Goal: Communication & Community: Answer question/provide support

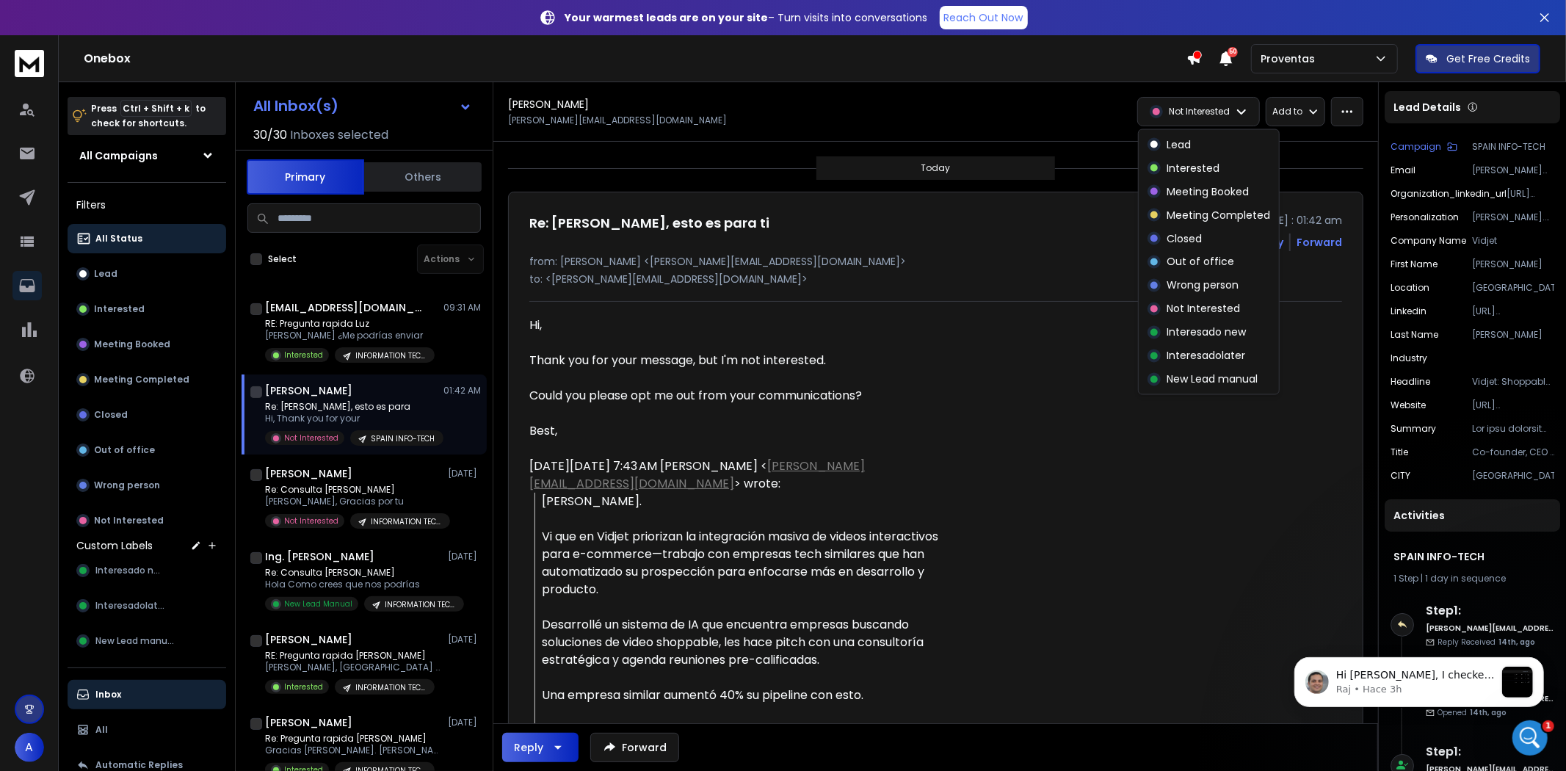
click at [1249, 114] on div "Not Interested" at bounding box center [1198, 112] width 121 height 28
click at [1292, 69] on button "Proventas" at bounding box center [1324, 58] width 147 height 29
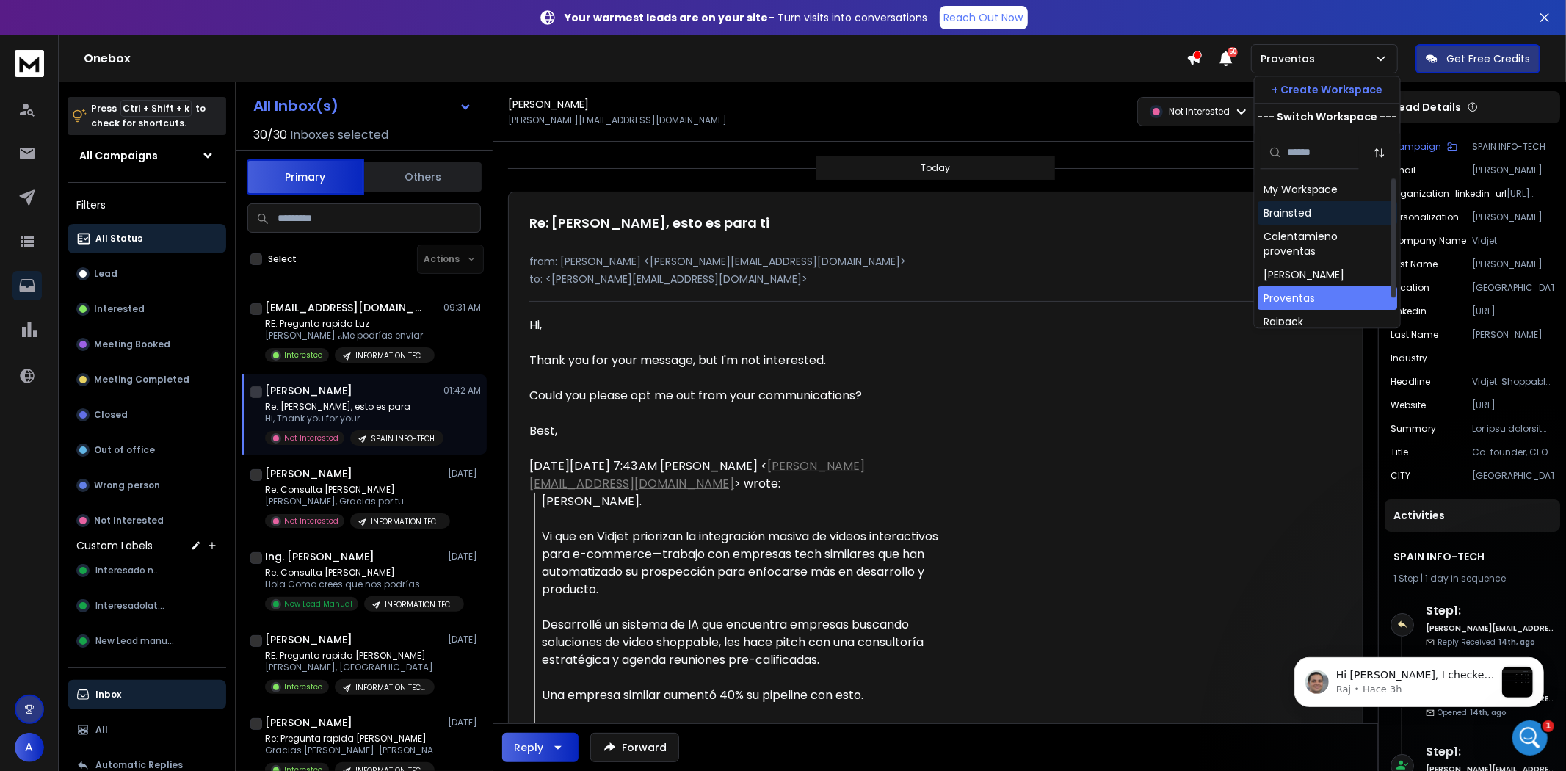
click at [1285, 203] on div "Brainsted" at bounding box center [1327, 212] width 139 height 23
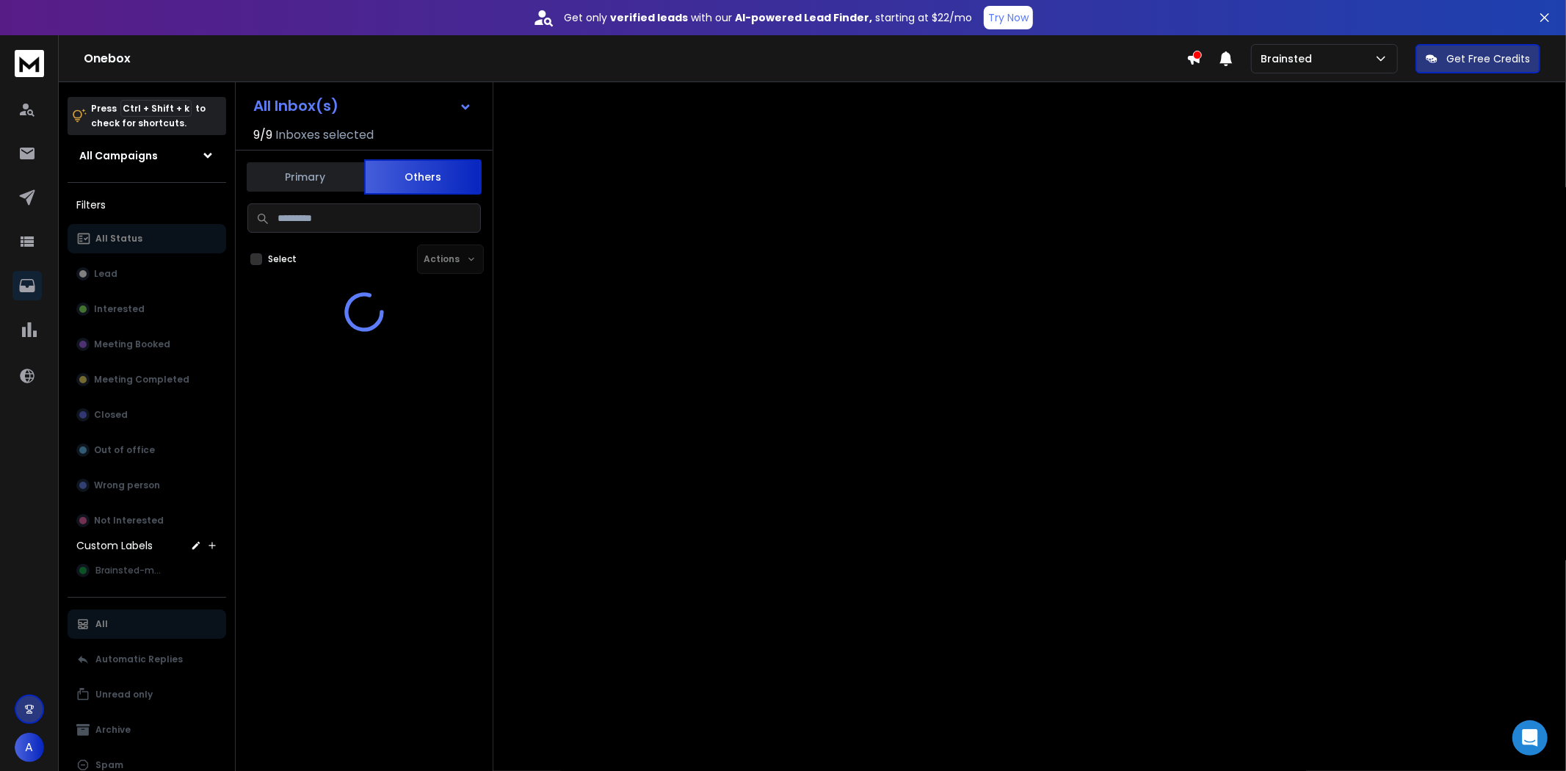
click at [421, 179] on button "Others" at bounding box center [422, 176] width 117 height 35
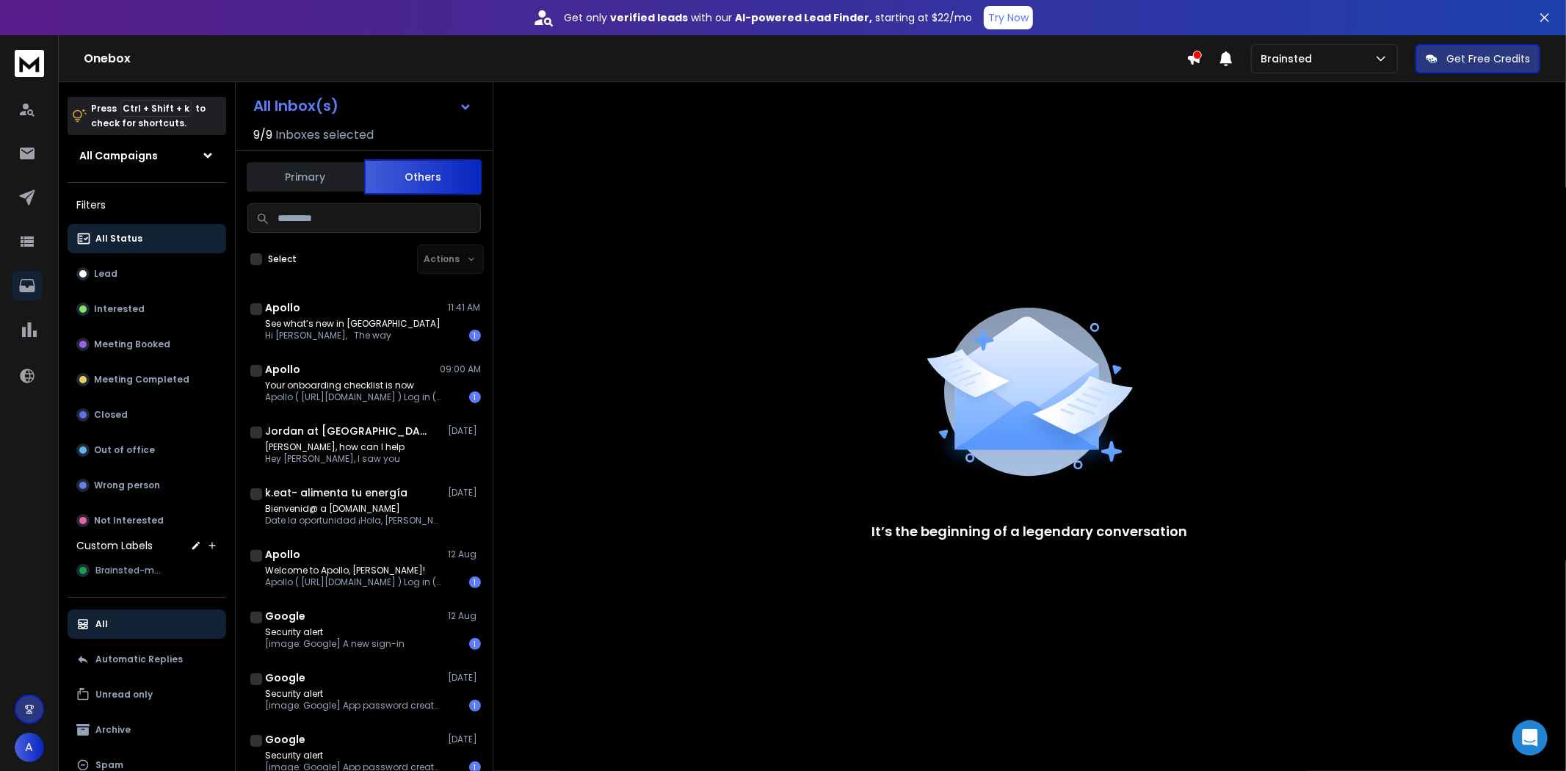
click at [332, 171] on button "Primary" at bounding box center [305, 177] width 117 height 32
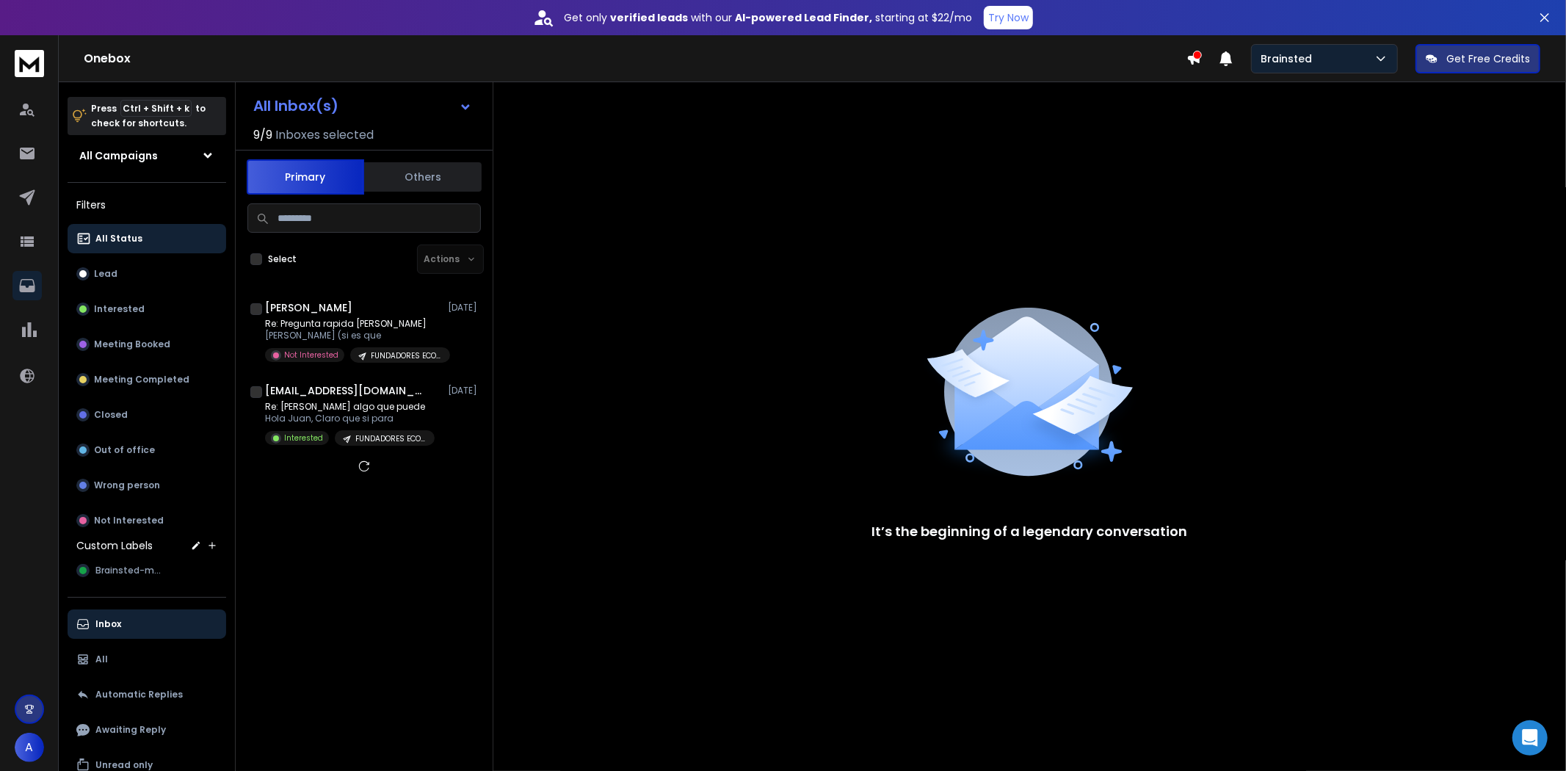
click at [1322, 59] on div "Brainsted" at bounding box center [1324, 58] width 128 height 15
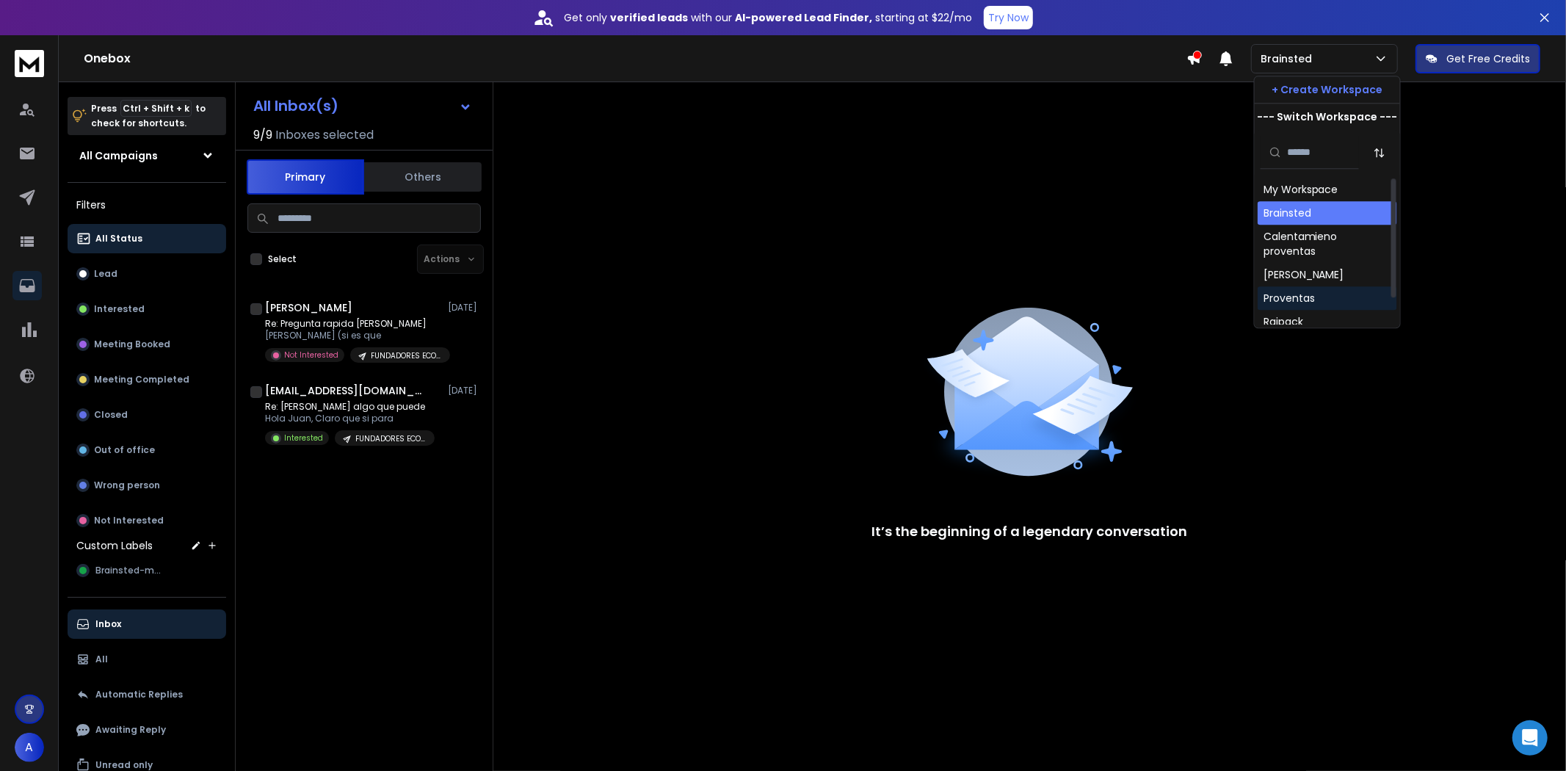
click at [1293, 305] on div "Proventas" at bounding box center [1327, 297] width 139 height 23
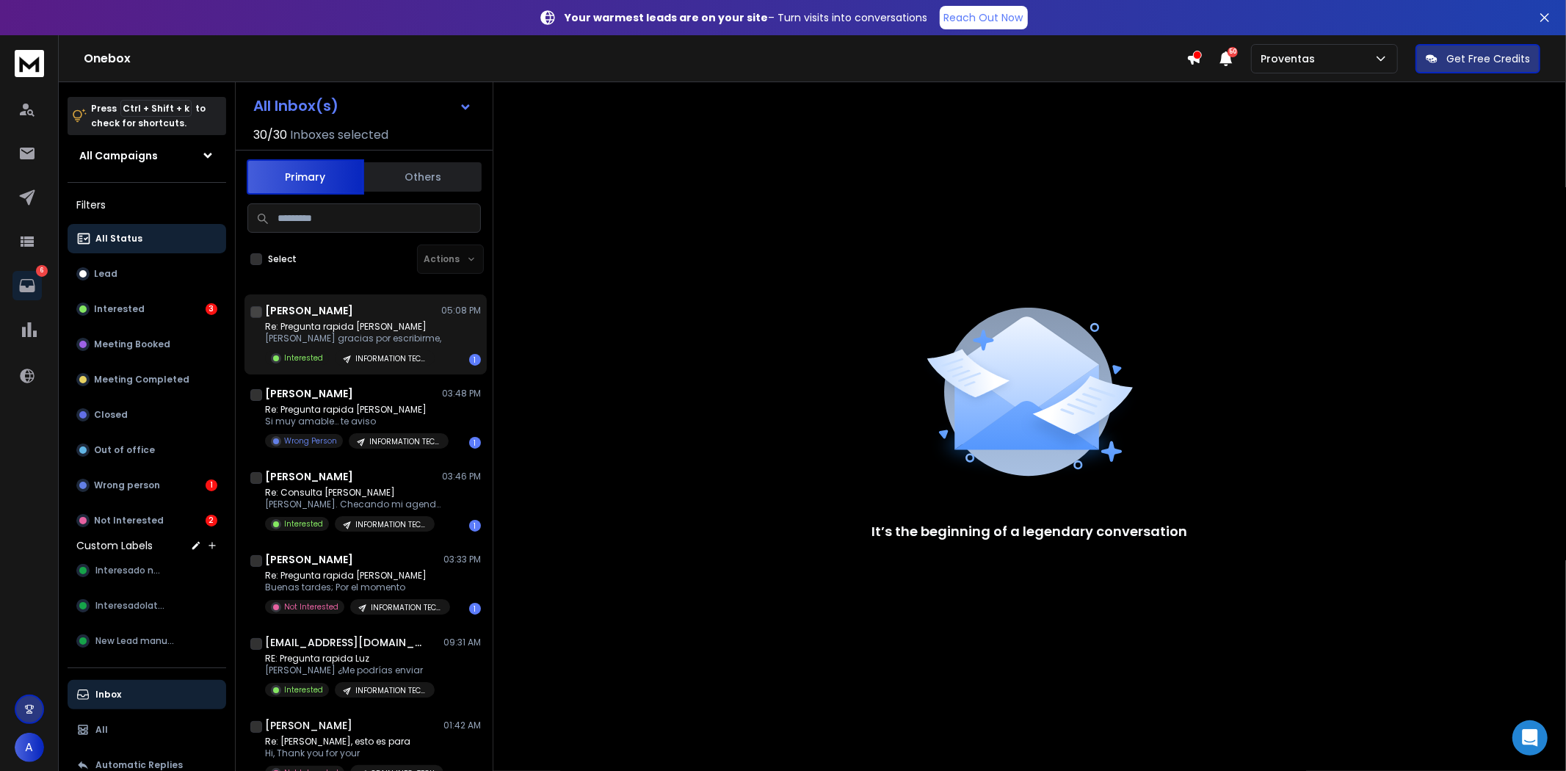
scroll to position [244, 0]
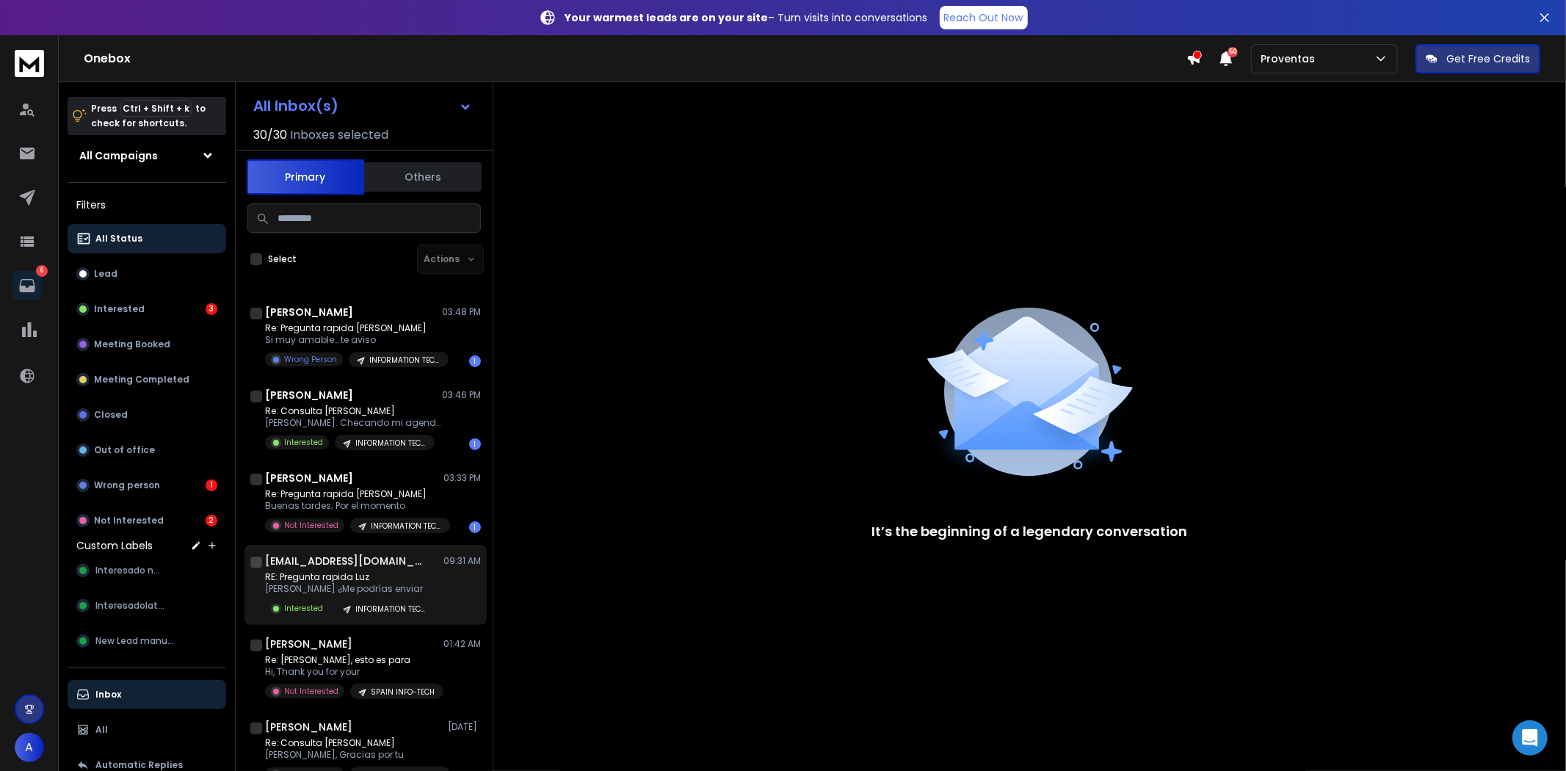
click at [424, 563] on div "[EMAIL_ADDRESS][DOMAIN_NAME] 09:31 AM" at bounding box center [373, 561] width 216 height 15
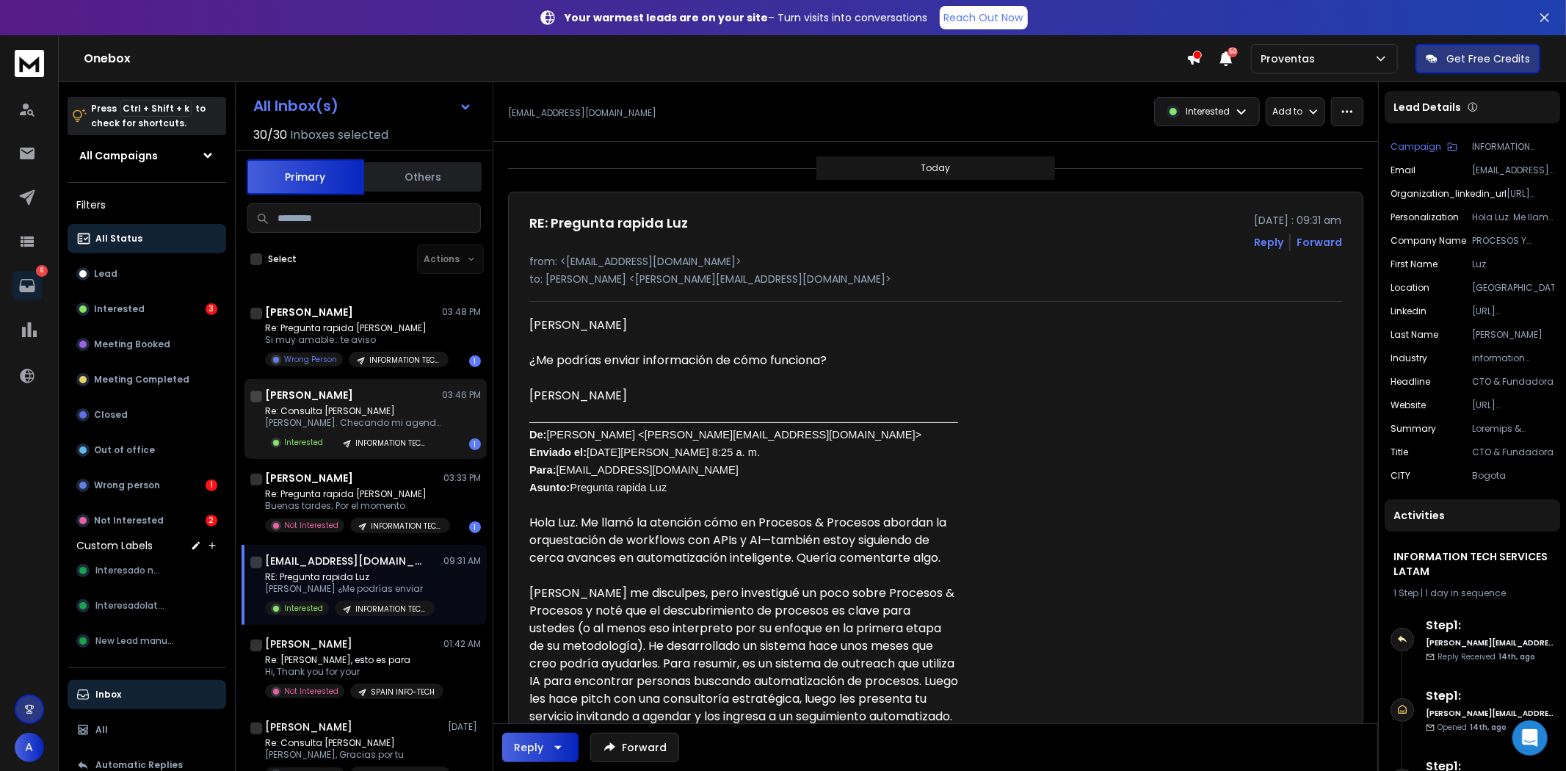
click at [385, 413] on p "Re: Consulta [PERSON_NAME]" at bounding box center [353, 411] width 176 height 12
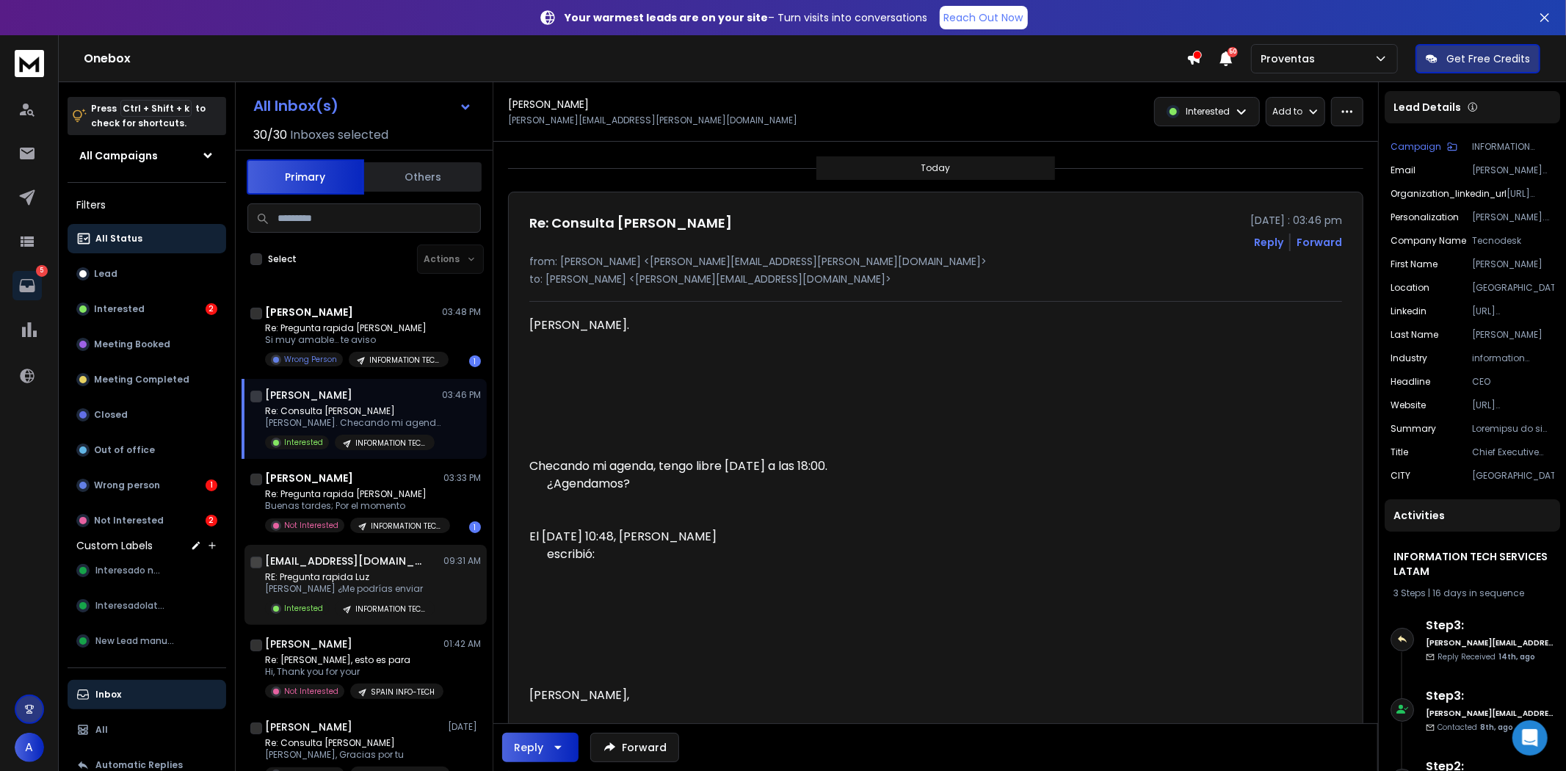
click at [382, 552] on div "[EMAIL_ADDRESS][DOMAIN_NAME] 09:31 AM RE: Pregunta rapida [PERSON_NAME] ¿Me pod…" at bounding box center [365, 585] width 242 height 80
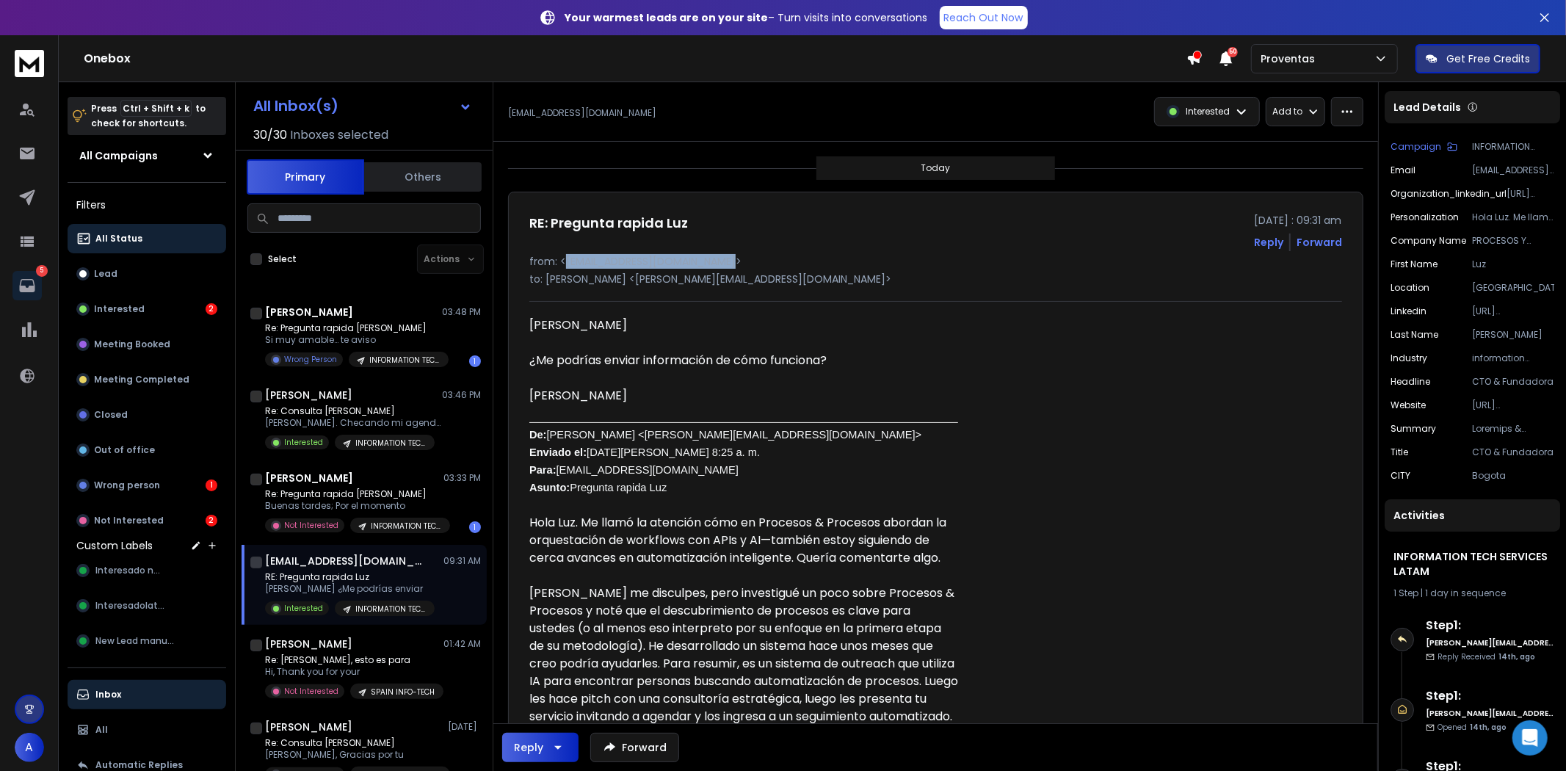
drag, startPoint x: 721, startPoint y: 258, endPoint x: 562, endPoint y: 258, distance: 158.6
click at [562, 258] on p "from: <[EMAIL_ADDRESS][DOMAIN_NAME]>" at bounding box center [935, 261] width 813 height 15
copy p "[EMAIL_ADDRESS][DOMAIN_NAME]"
click at [975, 526] on div "RE: Pregunta rapida Luz [DATE] : 09:31 am Reply Forward from: <[EMAIL_ADDRESS][…" at bounding box center [935, 633] width 813 height 841
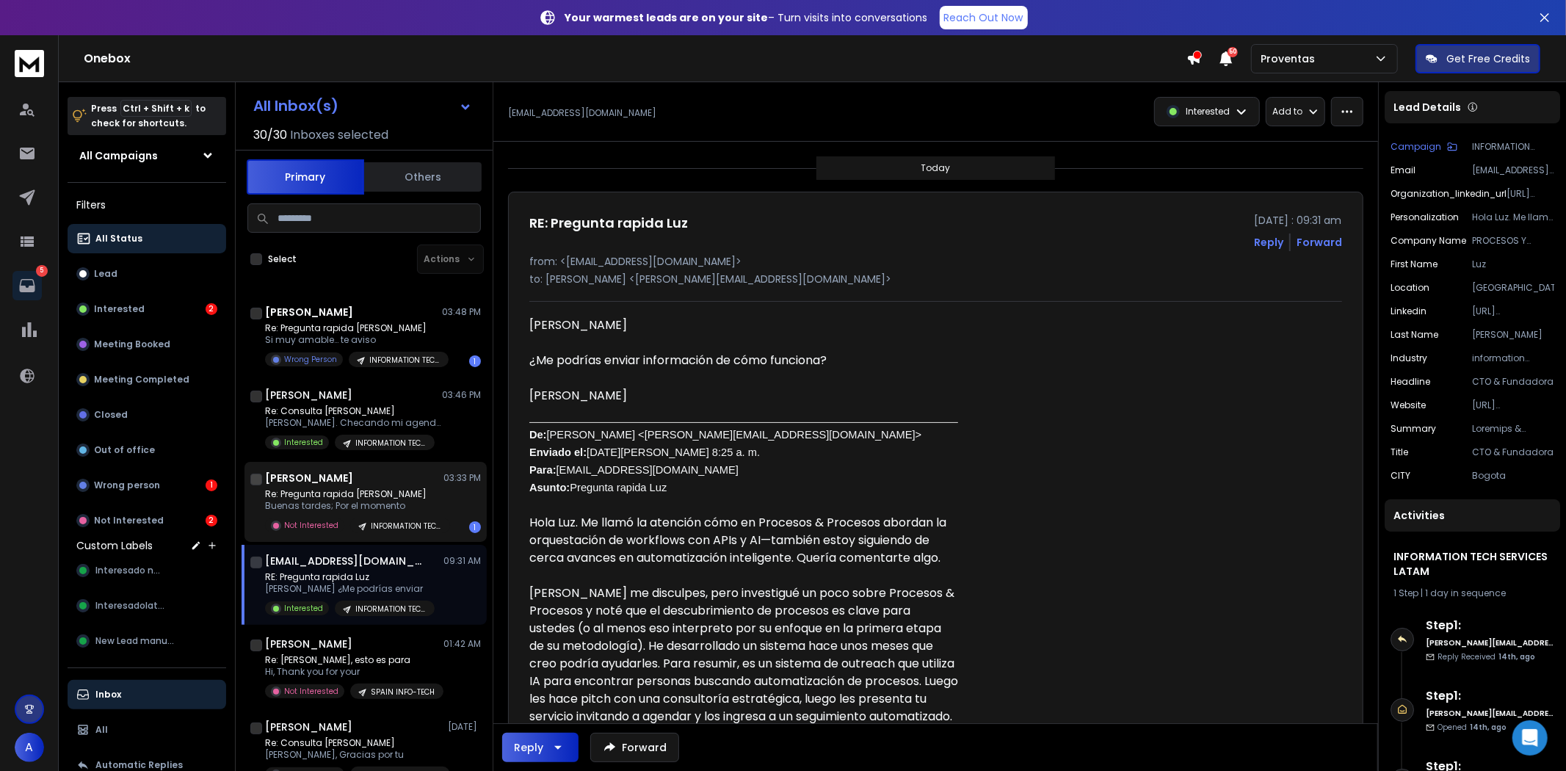
click at [449, 485] on div "[PERSON_NAME] 03:33 PM" at bounding box center [373, 478] width 216 height 15
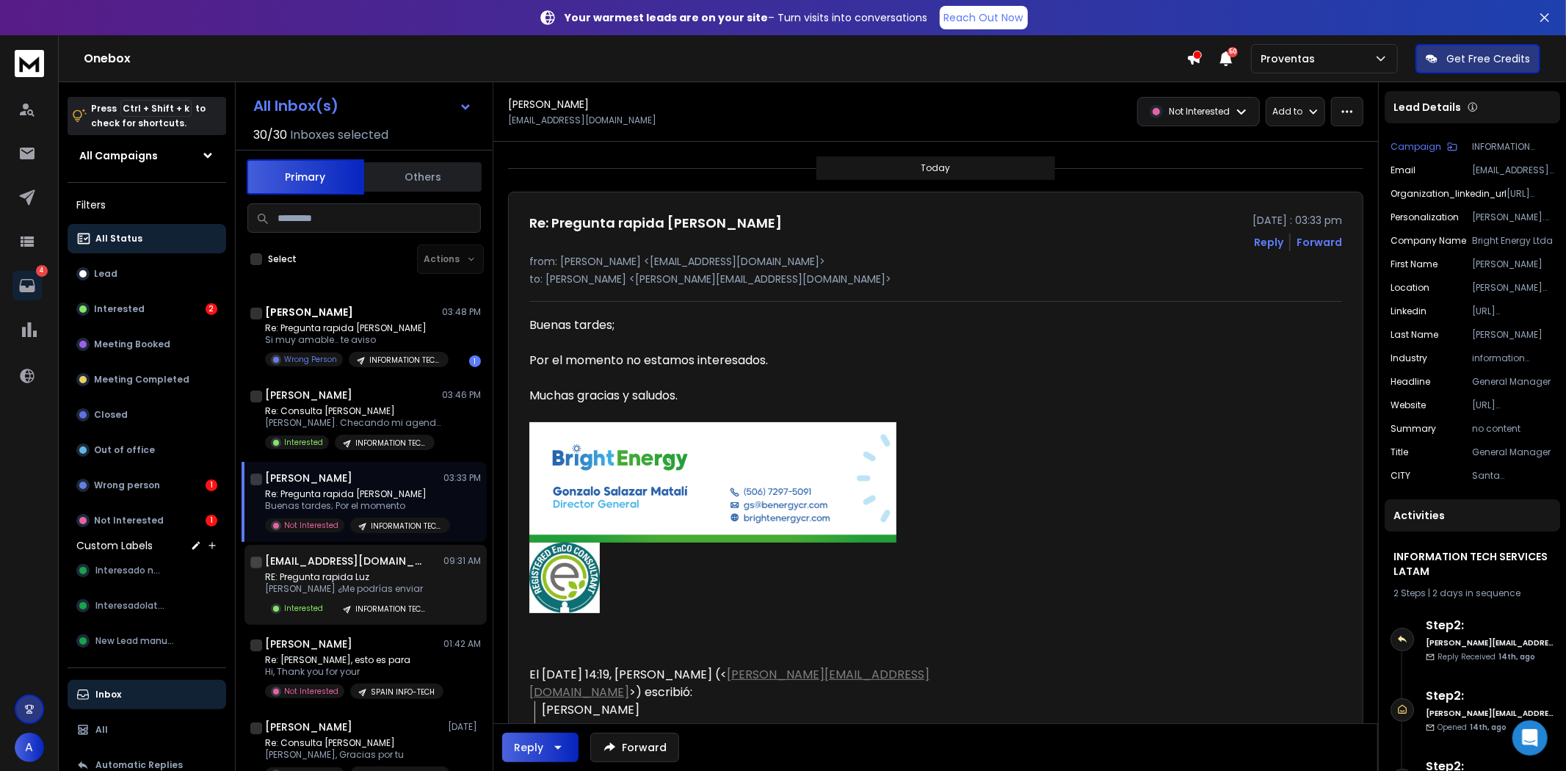
click at [442, 581] on div "RE: Pregunta rapida [PERSON_NAME] ¿Me podrías enviar Interested INFORMATION TEC…" at bounding box center [373, 593] width 216 height 45
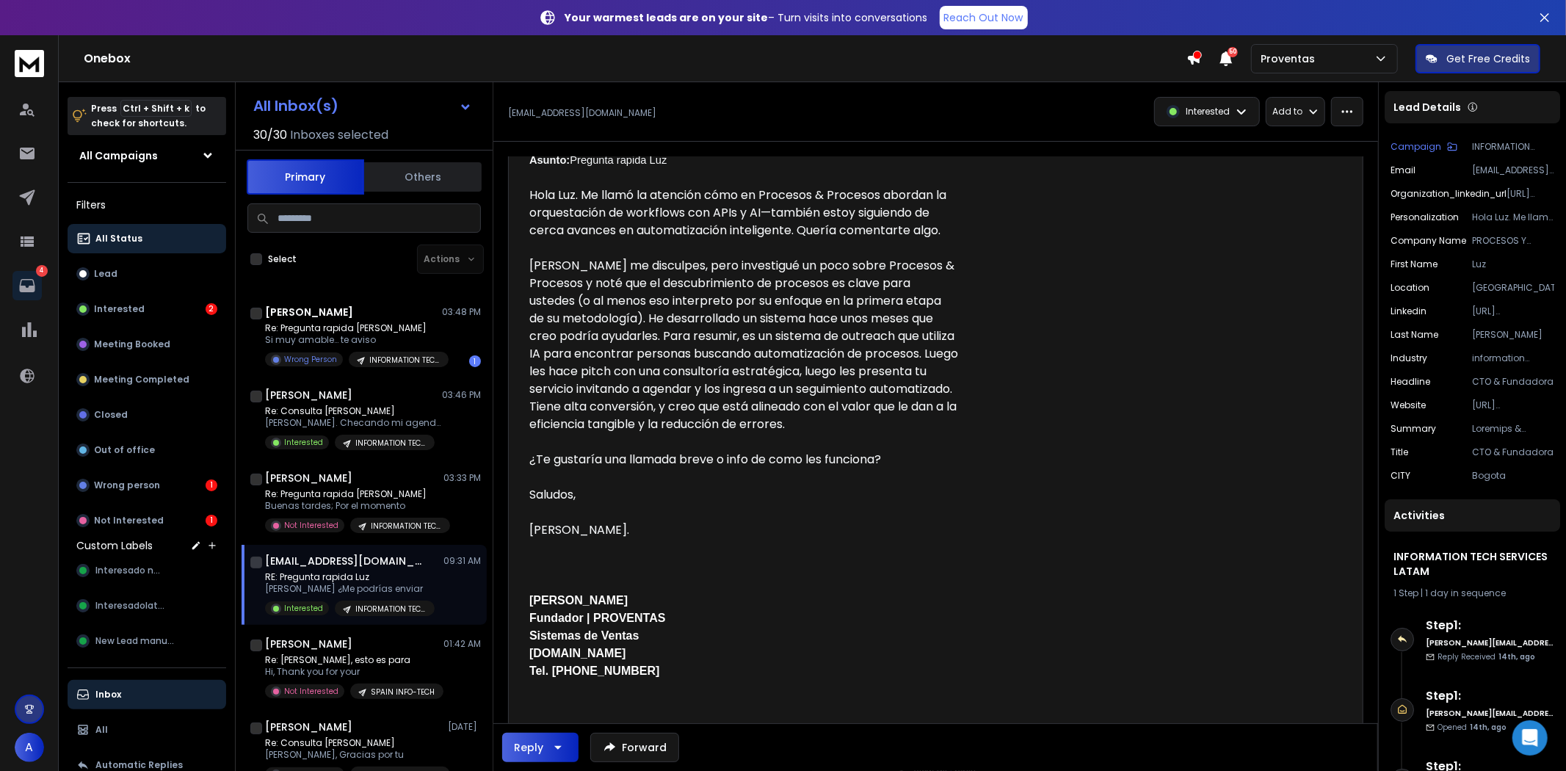
scroll to position [422, 0]
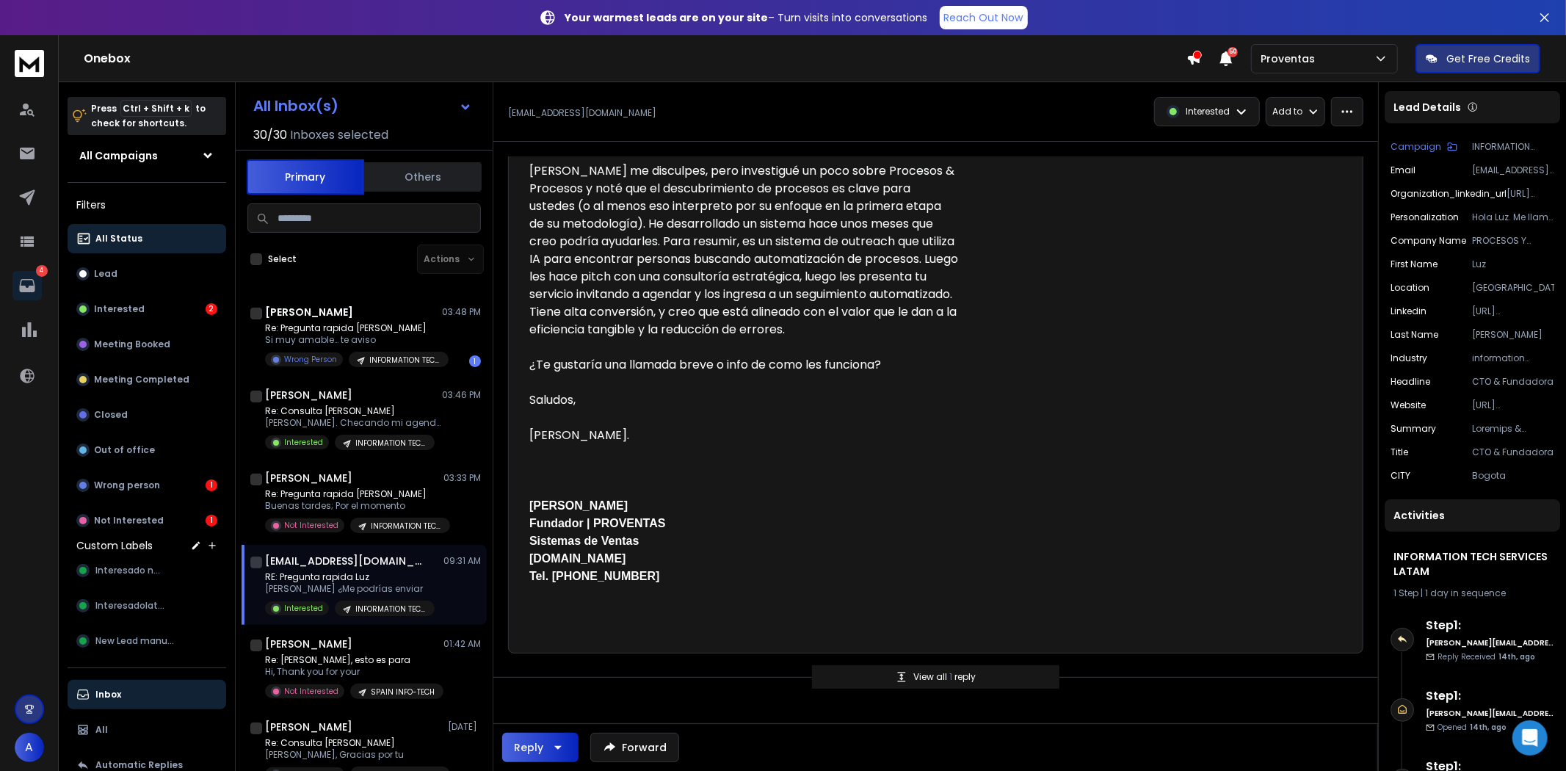
click at [946, 684] on div "View all 1 reply" at bounding box center [935, 676] width 247 height 23
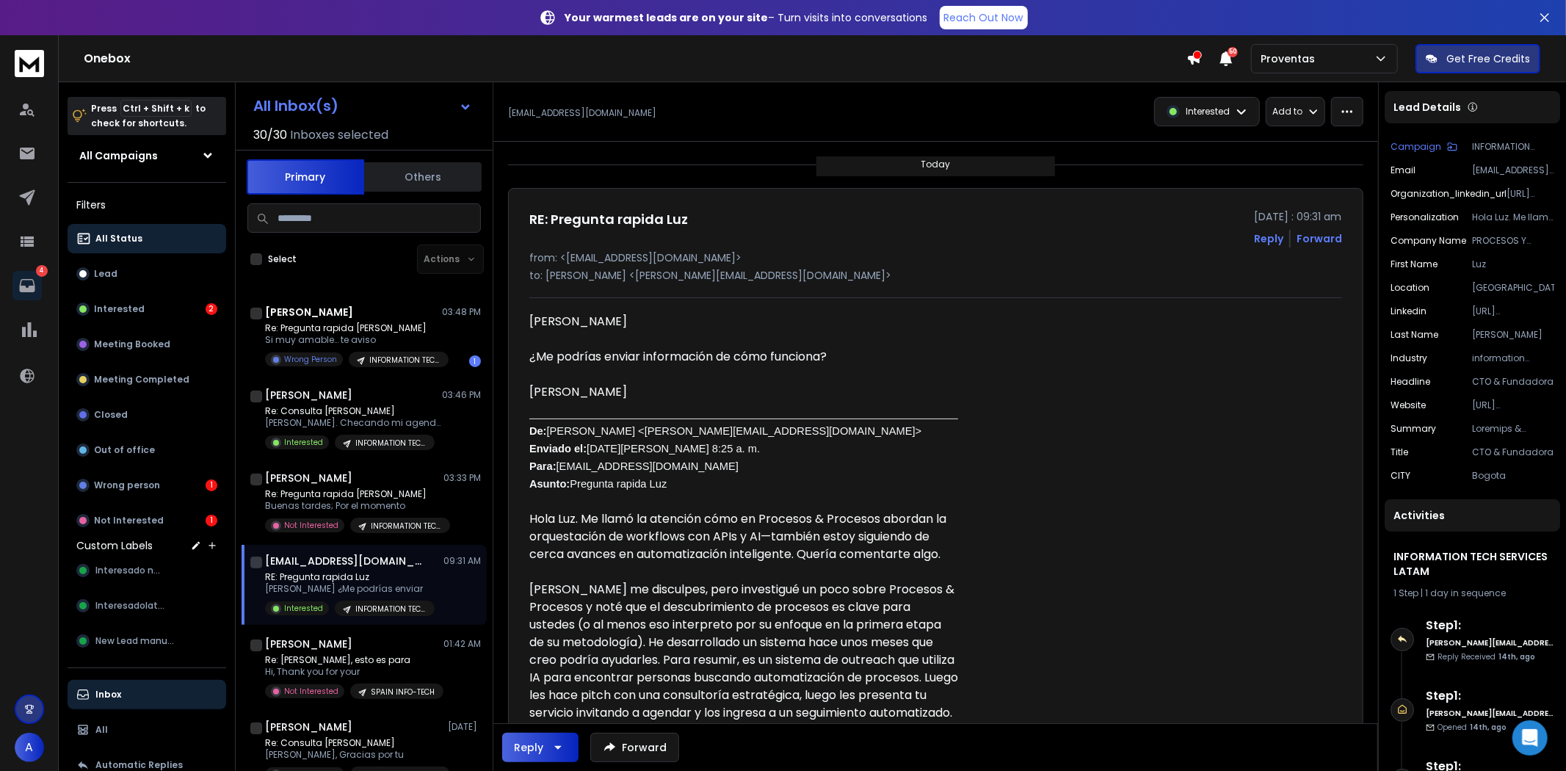
scroll to position [0, 0]
drag, startPoint x: 722, startPoint y: 259, endPoint x: 603, endPoint y: 261, distance: 118.9
click at [603, 261] on p "from: <[EMAIL_ADDRESS][DOMAIN_NAME]>" at bounding box center [935, 261] width 813 height 15
click at [527, 756] on button "Reply" at bounding box center [540, 747] width 76 height 29
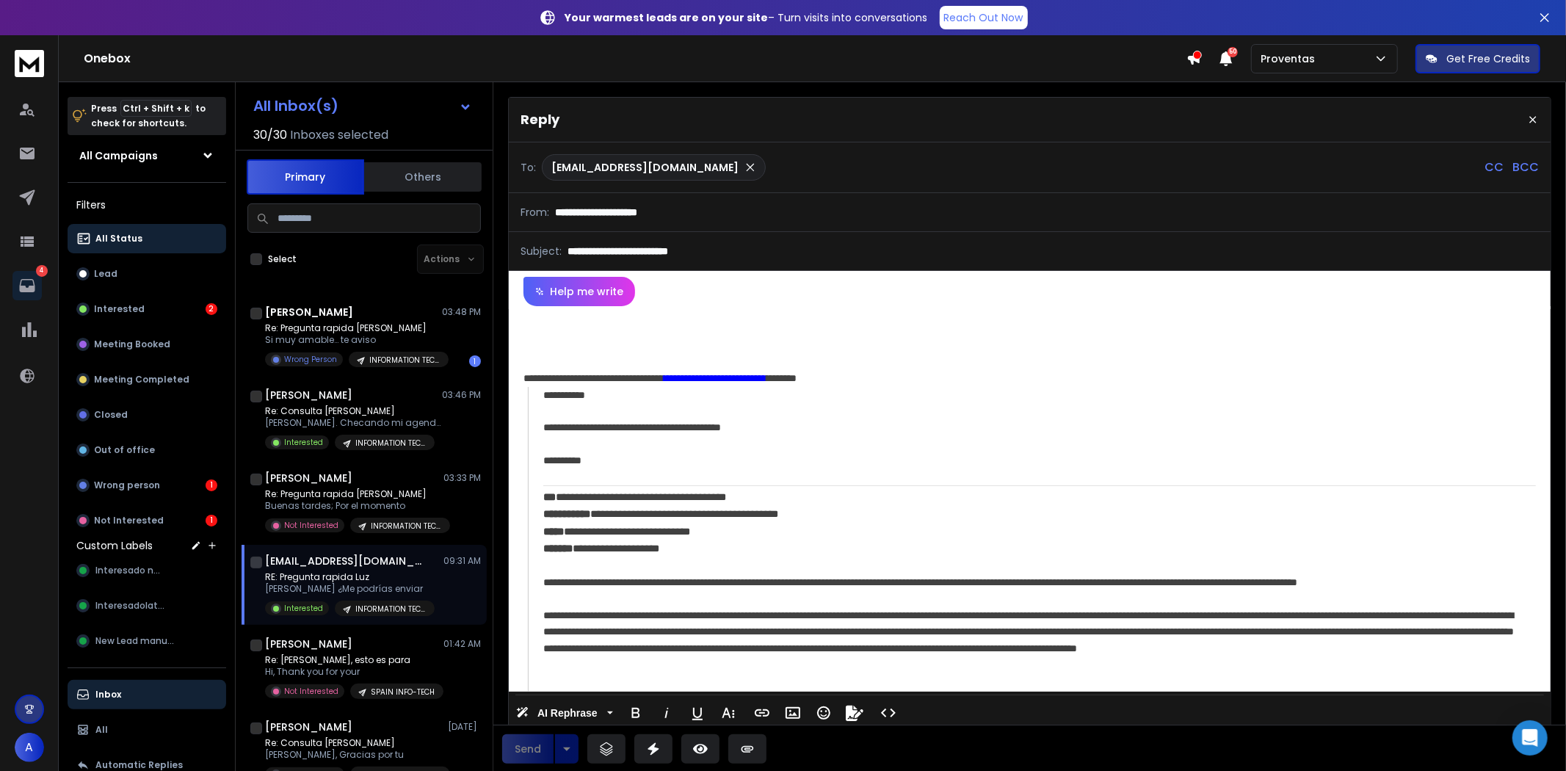
click at [686, 334] on div at bounding box center [1029, 329] width 1012 height 16
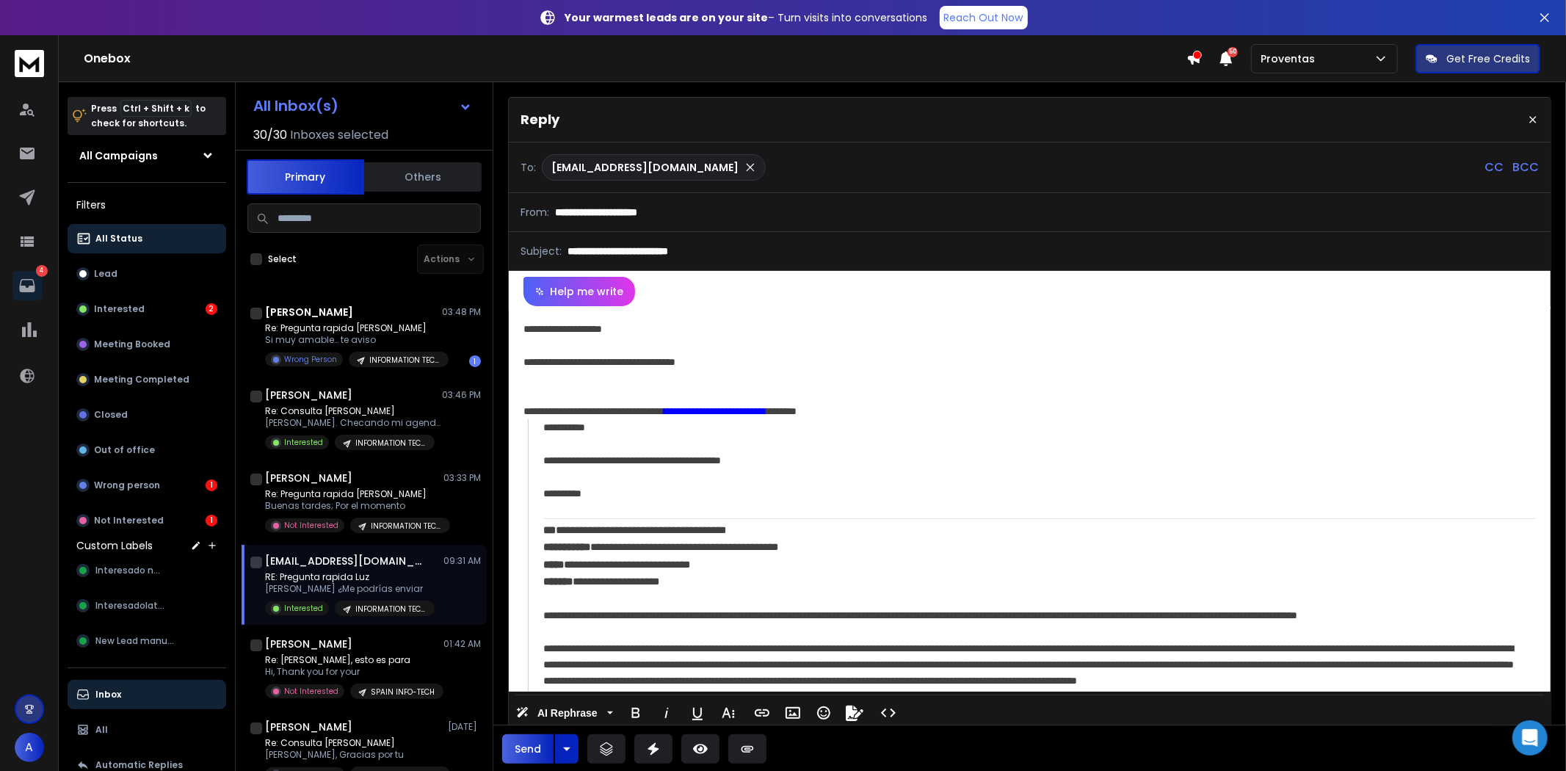
click at [524, 360] on div "**********" at bounding box center [1021, 362] width 996 height 16
click at [630, 361] on div "**********" at bounding box center [1021, 362] width 996 height 16
click at [849, 355] on div "**********" at bounding box center [1021, 362] width 996 height 16
click at [649, 330] on div "**********" at bounding box center [1021, 329] width 996 height 16
click at [931, 352] on div at bounding box center [1029, 345] width 1012 height 16
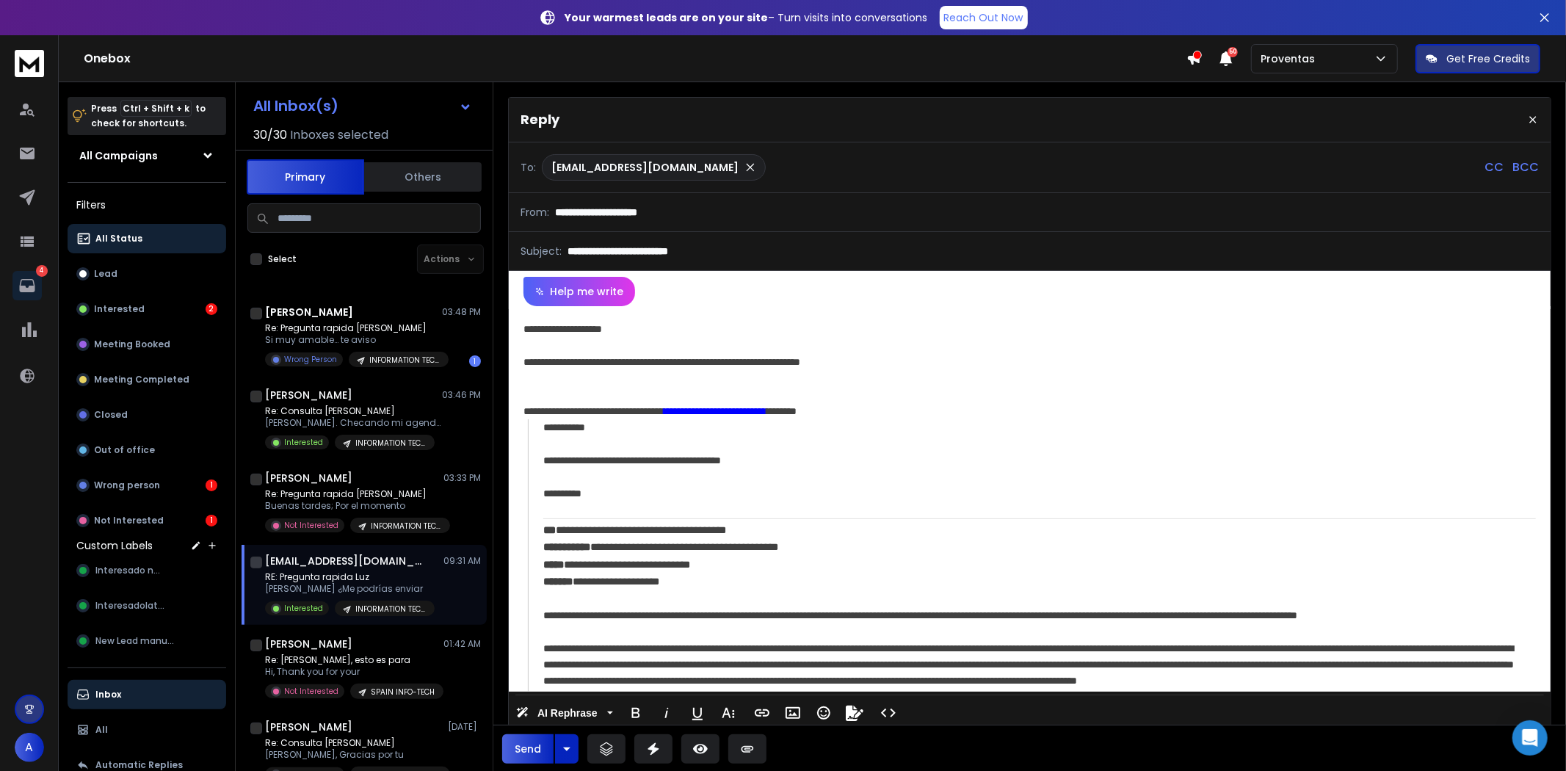
click at [944, 362] on div "**********" at bounding box center [1021, 362] width 996 height 16
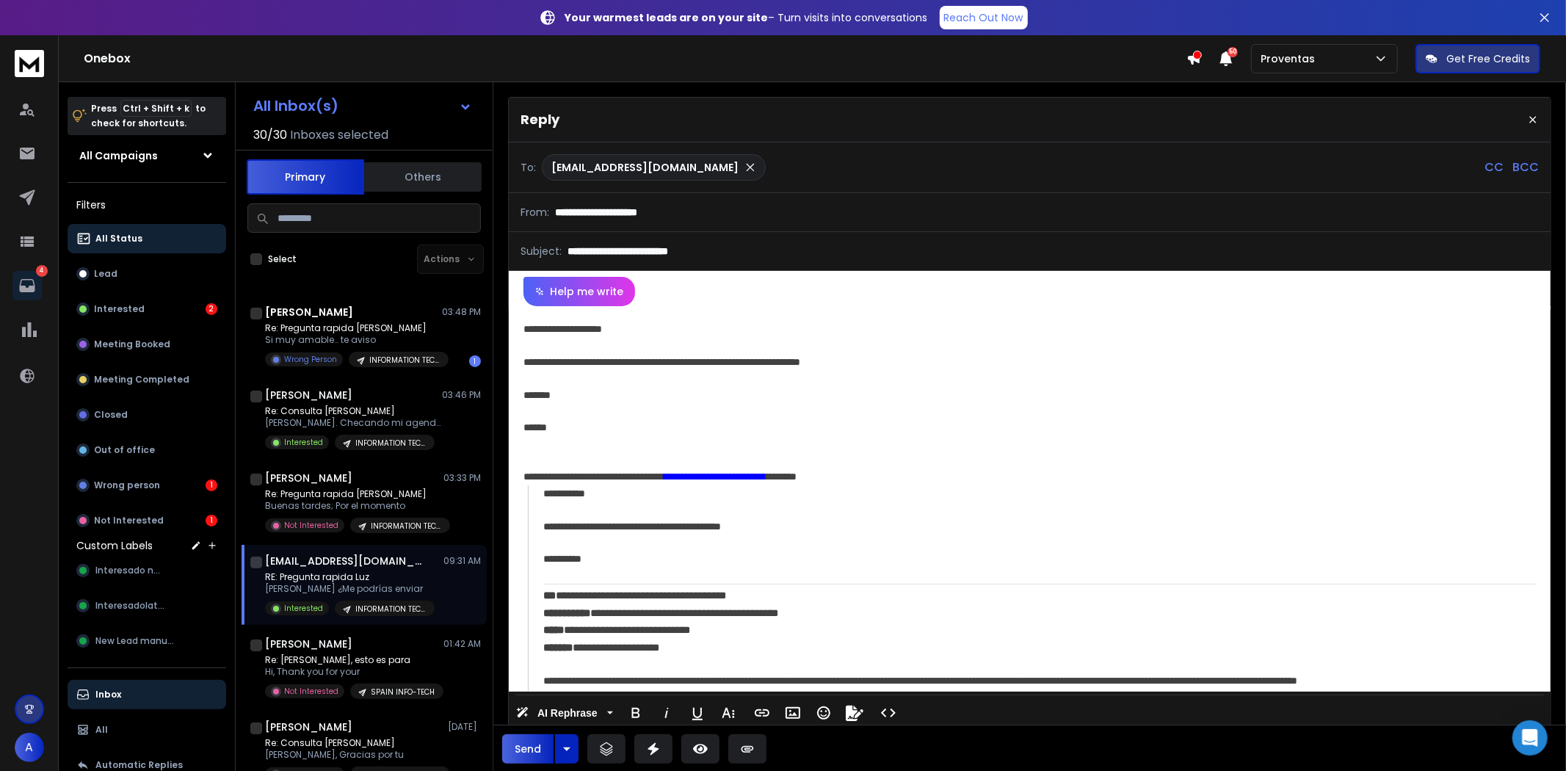
click at [593, 424] on div "******" at bounding box center [1021, 427] width 996 height 16
click at [538, 753] on button "Send" at bounding box center [527, 748] width 51 height 29
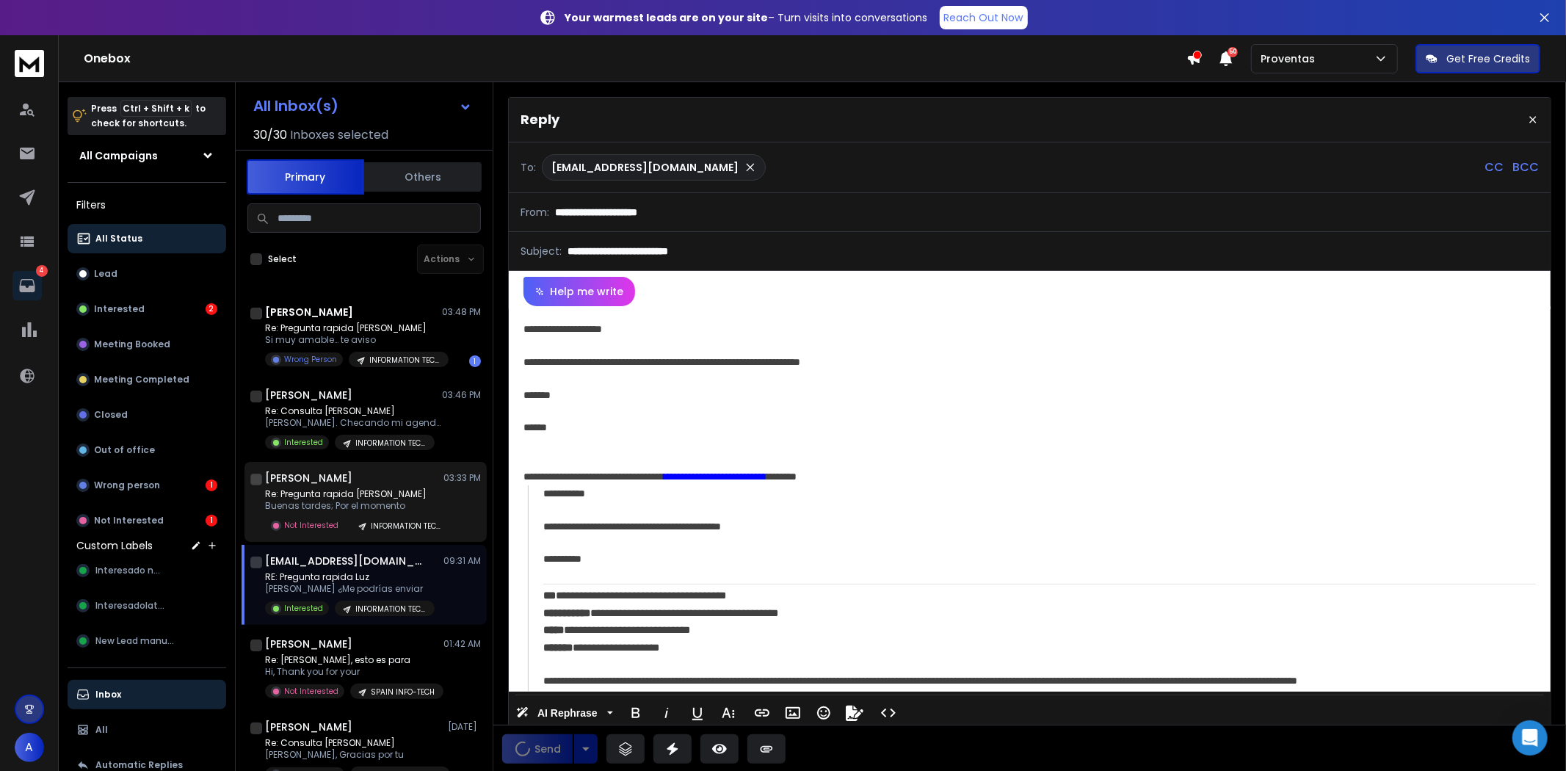
click at [415, 475] on div "[PERSON_NAME] 03:33 PM" at bounding box center [373, 478] width 216 height 15
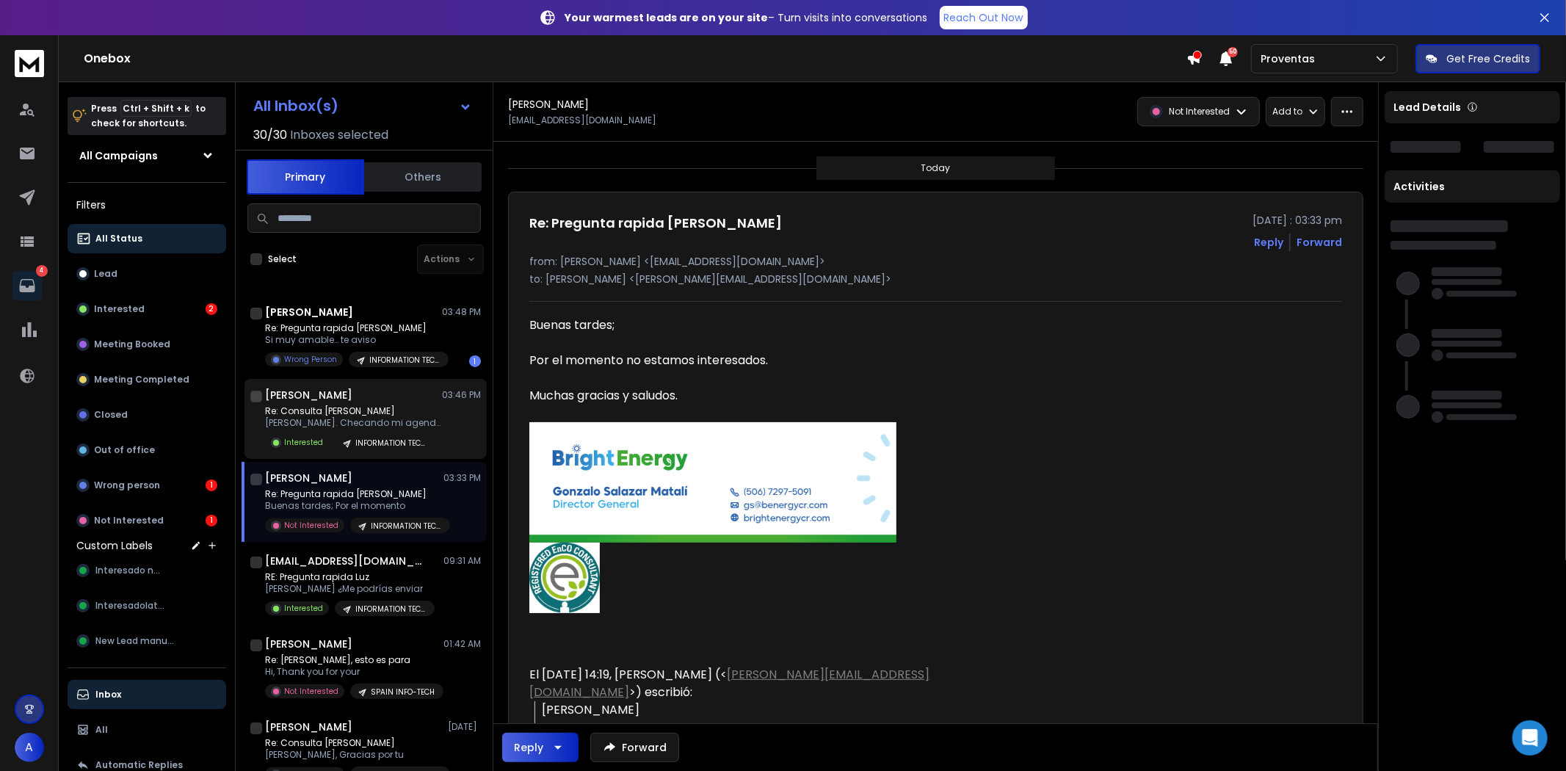
click at [432, 393] on div "[PERSON_NAME] 03:46 PM" at bounding box center [373, 395] width 216 height 15
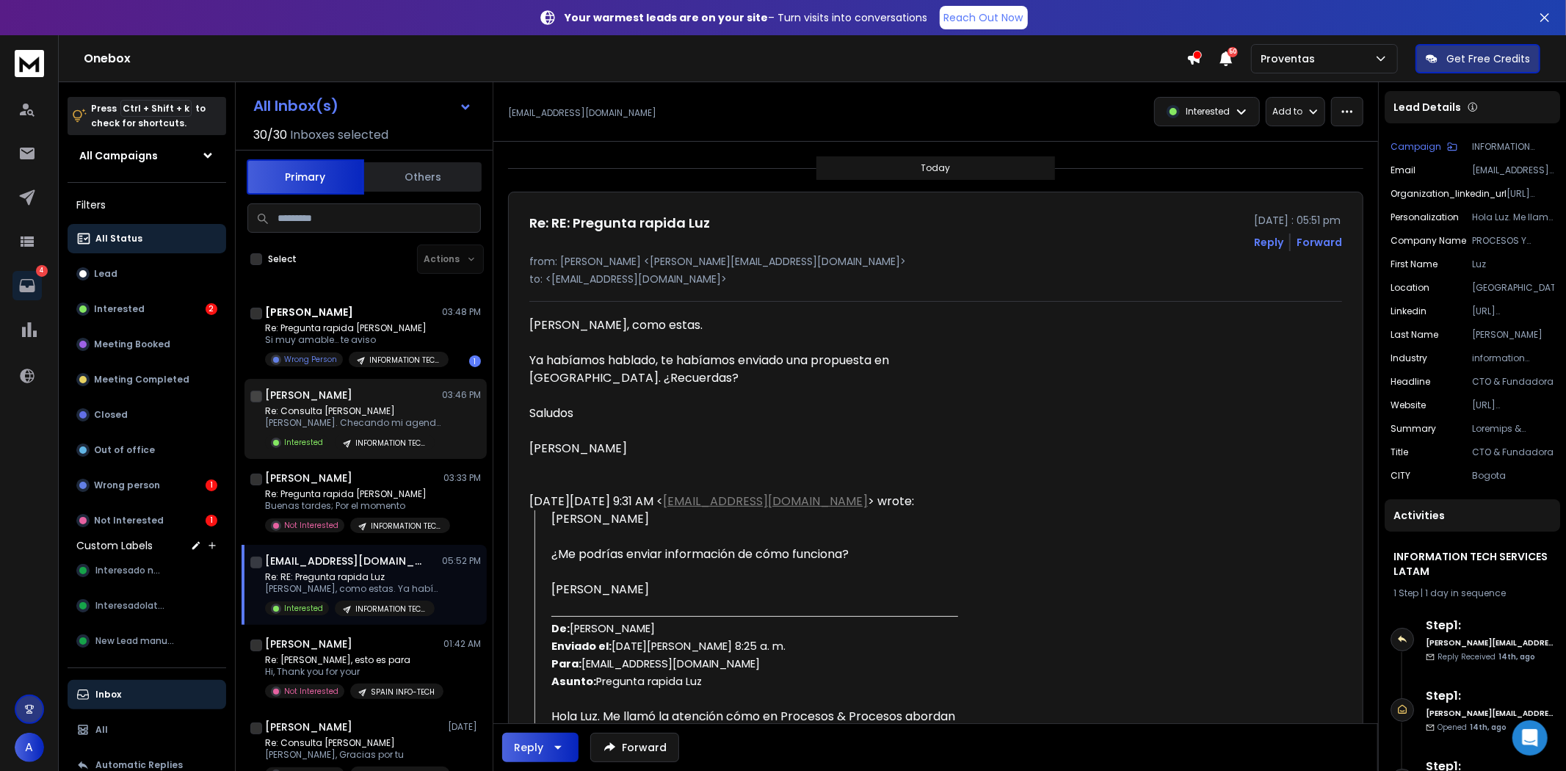
click at [375, 415] on p "Re: Consulta [PERSON_NAME]" at bounding box center [353, 411] width 176 height 12
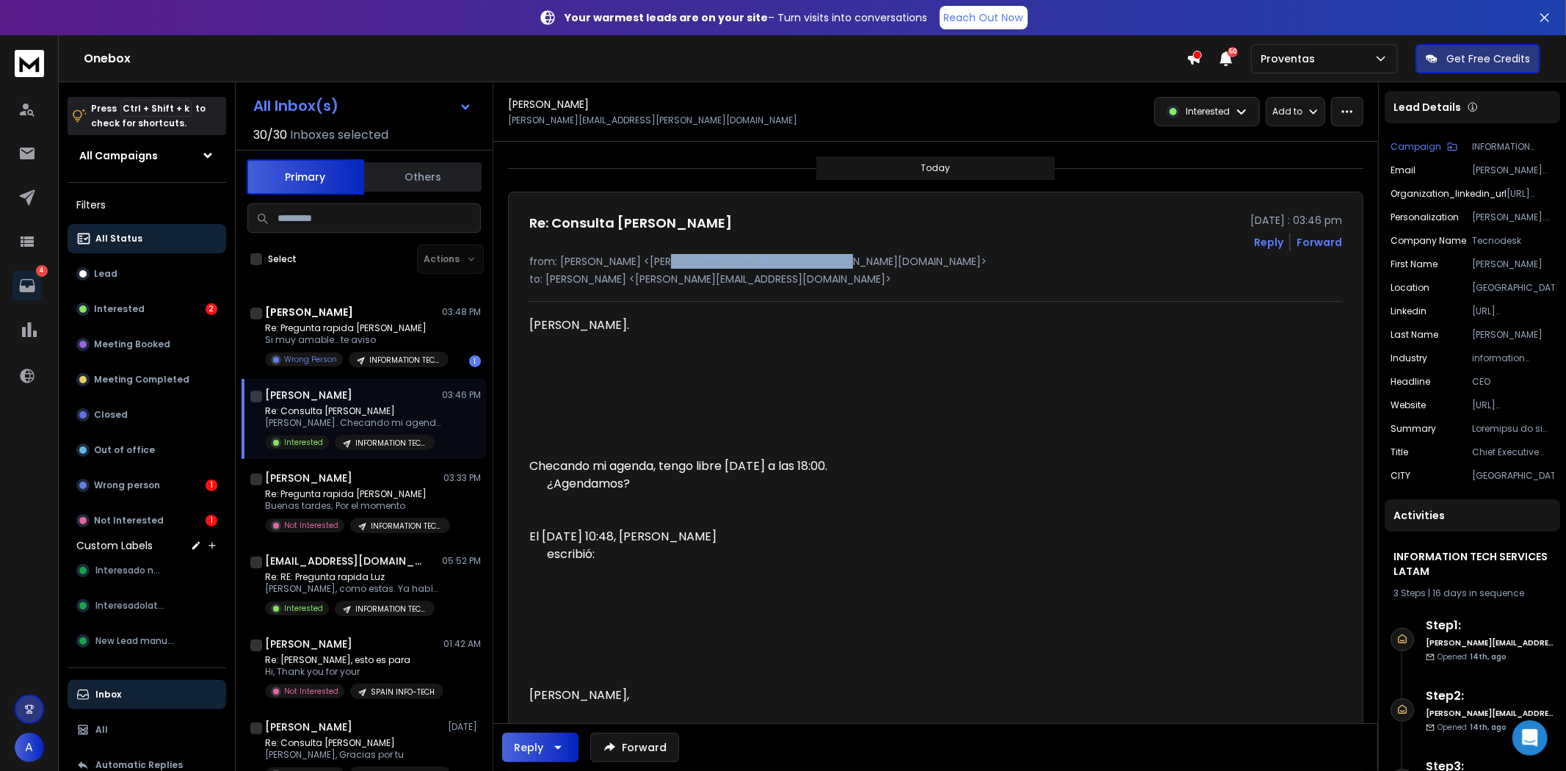
drag, startPoint x: 818, startPoint y: 261, endPoint x: 656, endPoint y: 259, distance: 162.3
click at [656, 259] on p "from: [PERSON_NAME] <[PERSON_NAME][EMAIL_ADDRESS][PERSON_NAME][DOMAIN_NAME]>" at bounding box center [935, 261] width 813 height 15
copy p "[PERSON_NAME][EMAIL_ADDRESS][PERSON_NAME][DOMAIN_NAME]"
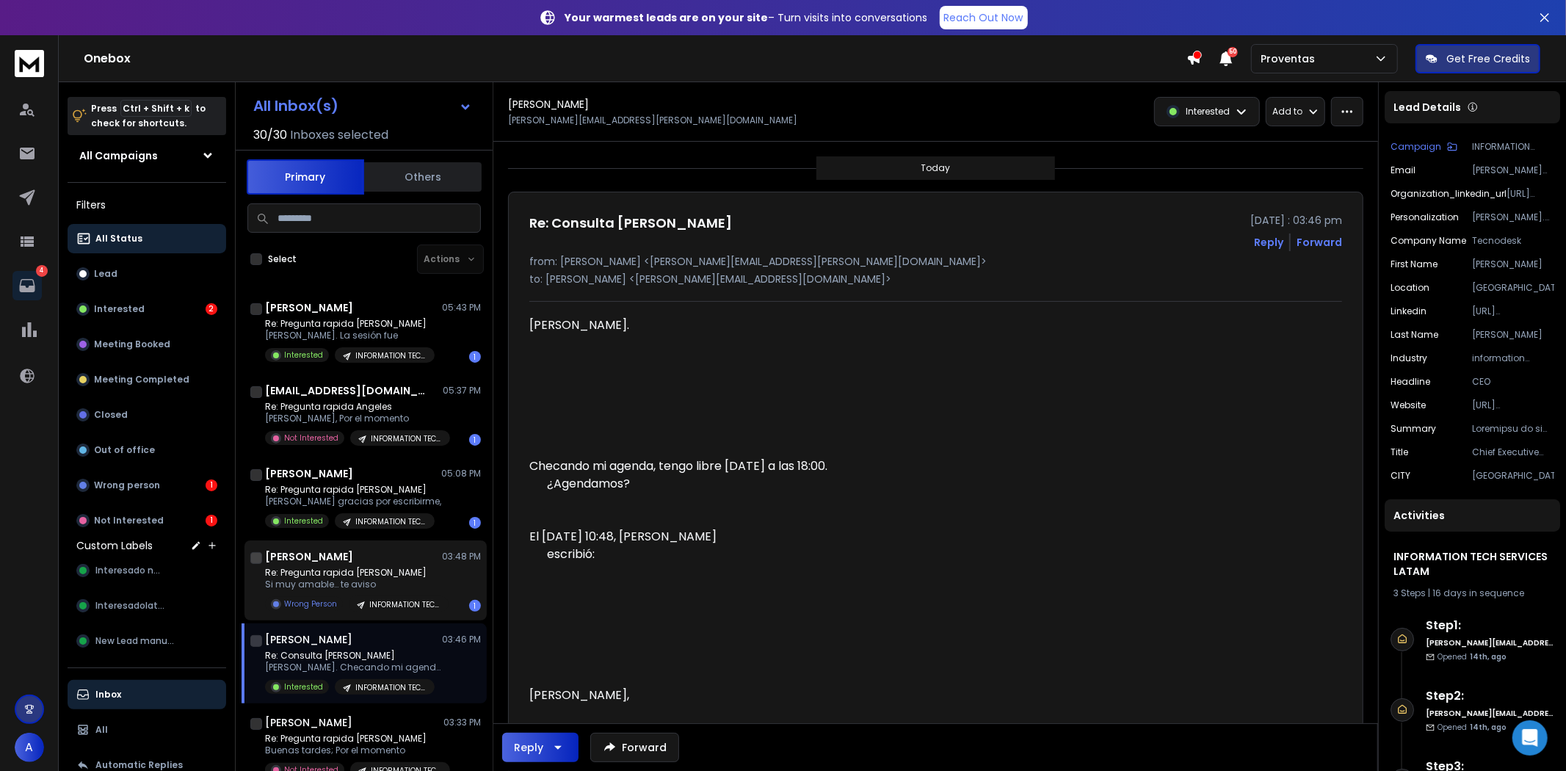
click at [454, 559] on p "03:48 PM" at bounding box center [461, 557] width 39 height 12
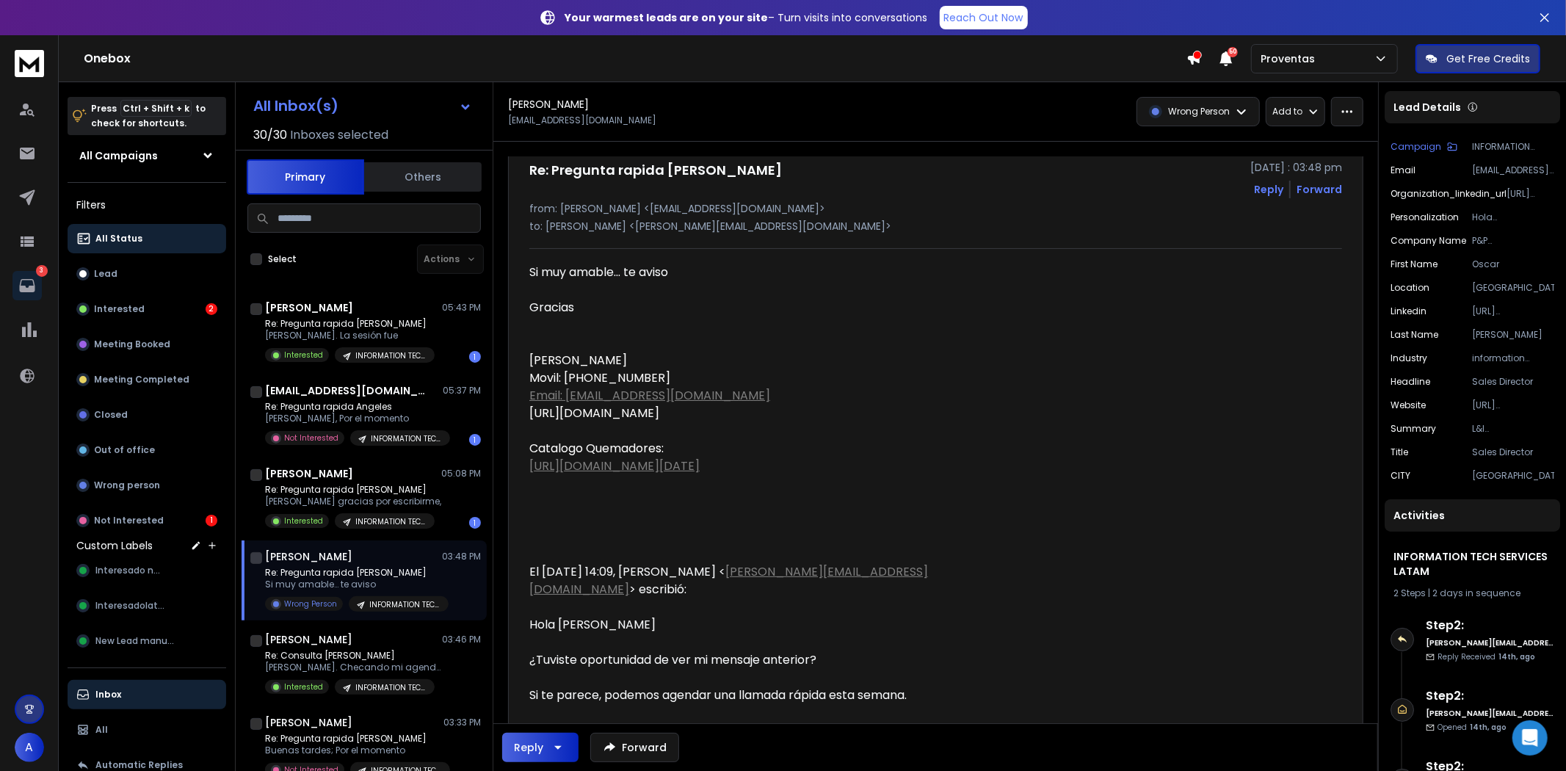
scroll to position [81, 0]
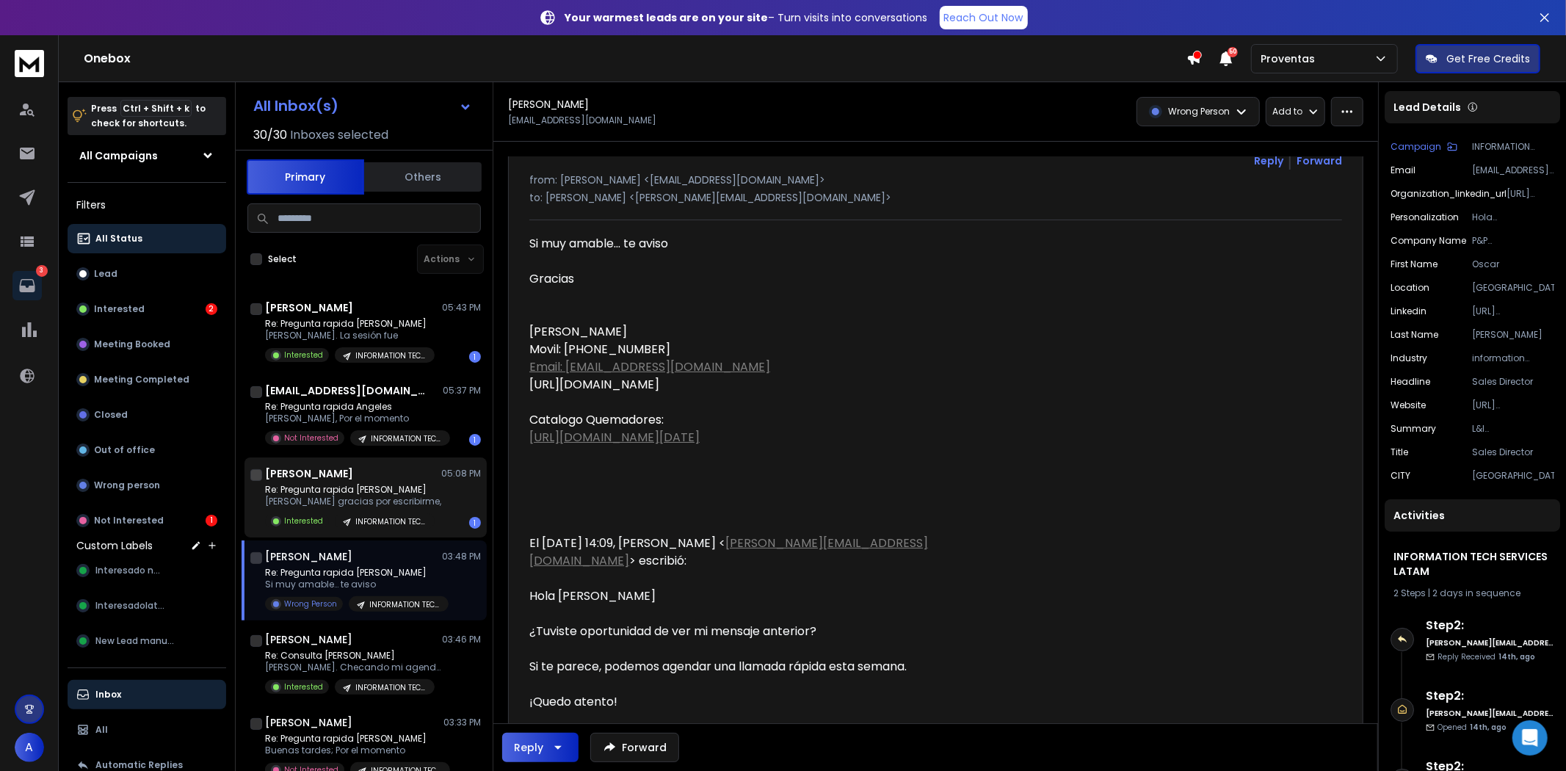
click at [423, 484] on p "Re: Pregunta rapida [PERSON_NAME]" at bounding box center [353, 490] width 176 height 12
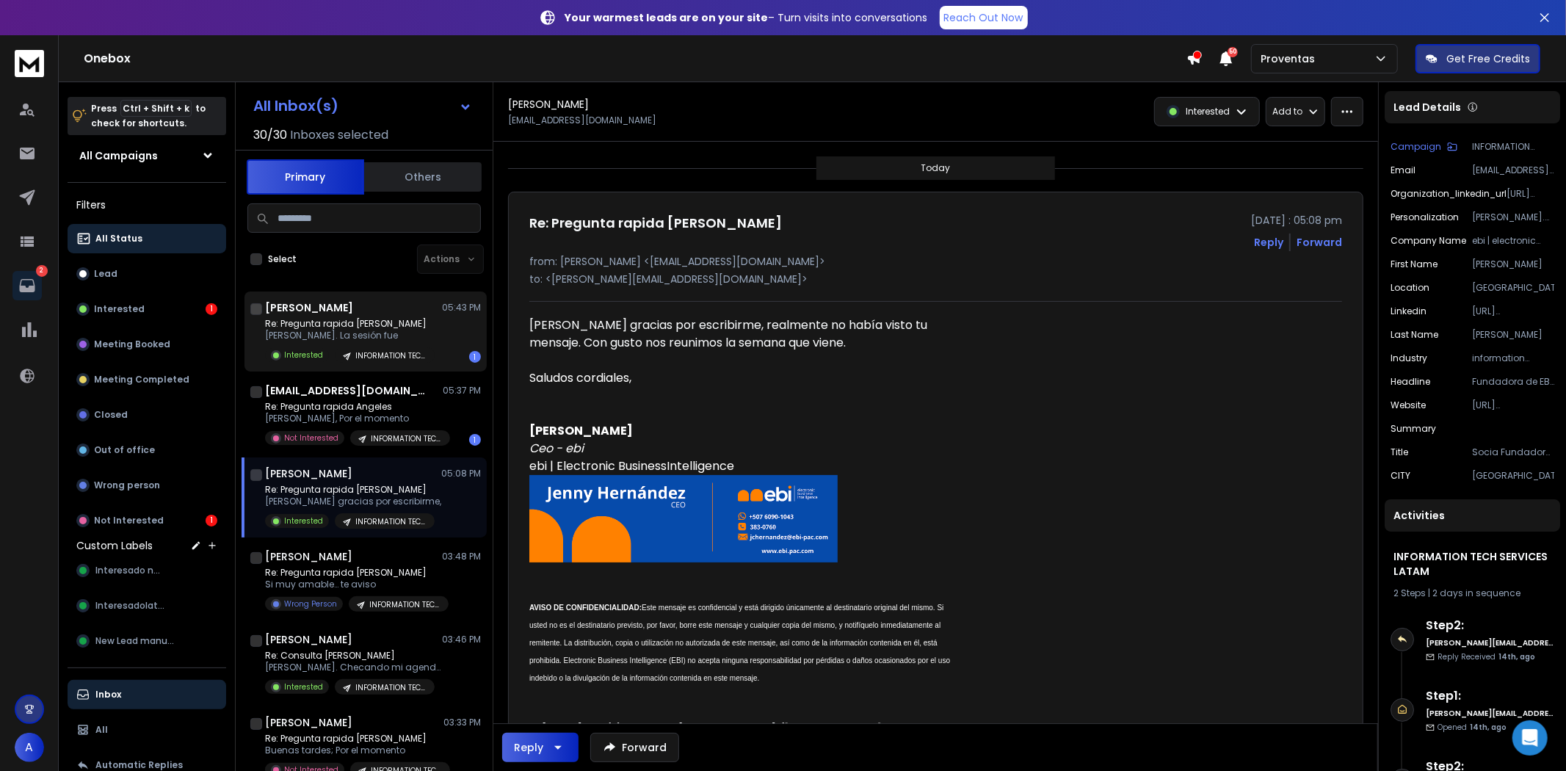
click at [405, 316] on div "[PERSON_NAME] 05:43 PM Re: Pregunta rapida [PERSON_NAME] Hola [PERSON_NAME]. La…" at bounding box center [373, 331] width 216 height 62
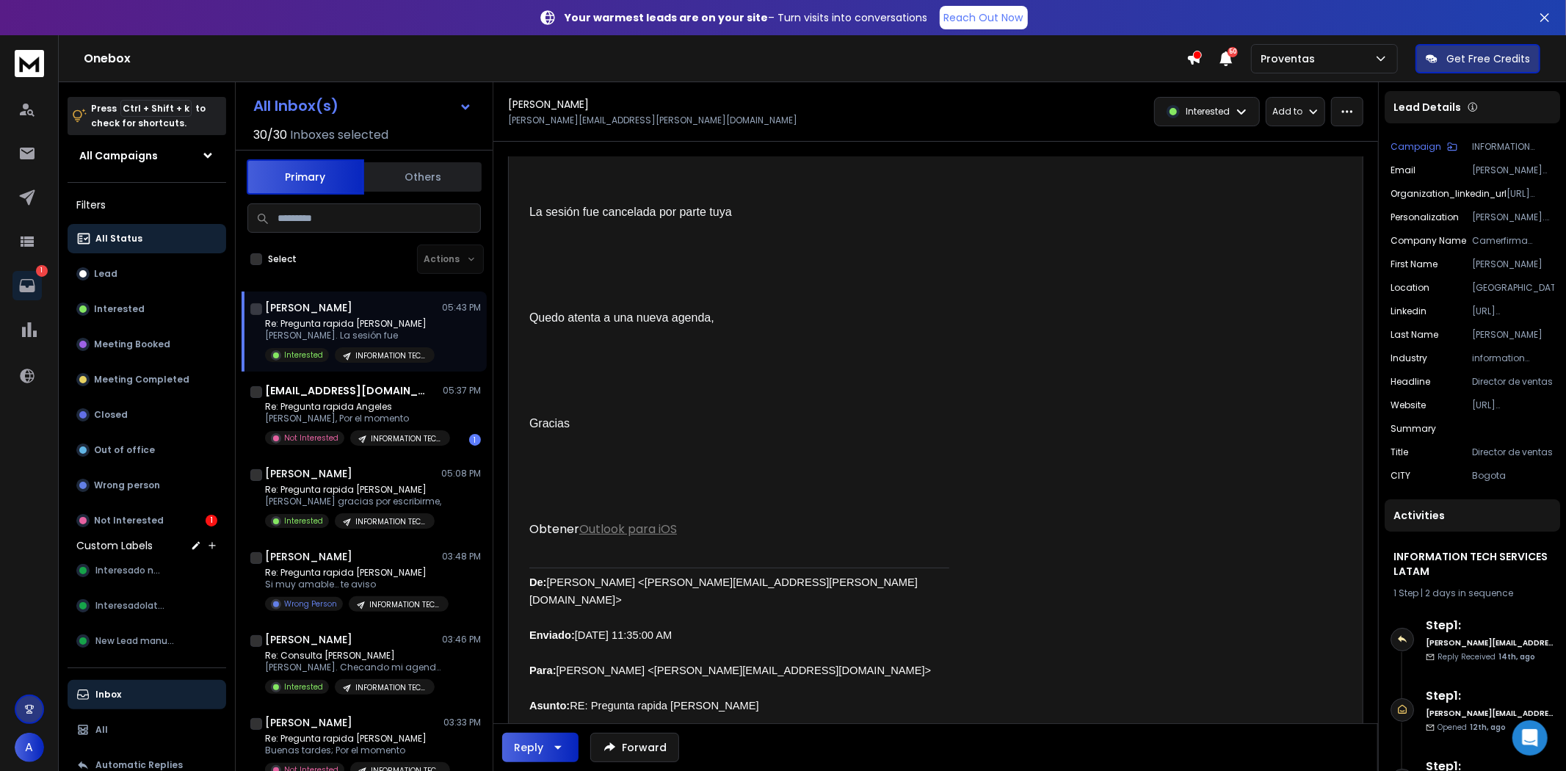
scroll to position [244, 0]
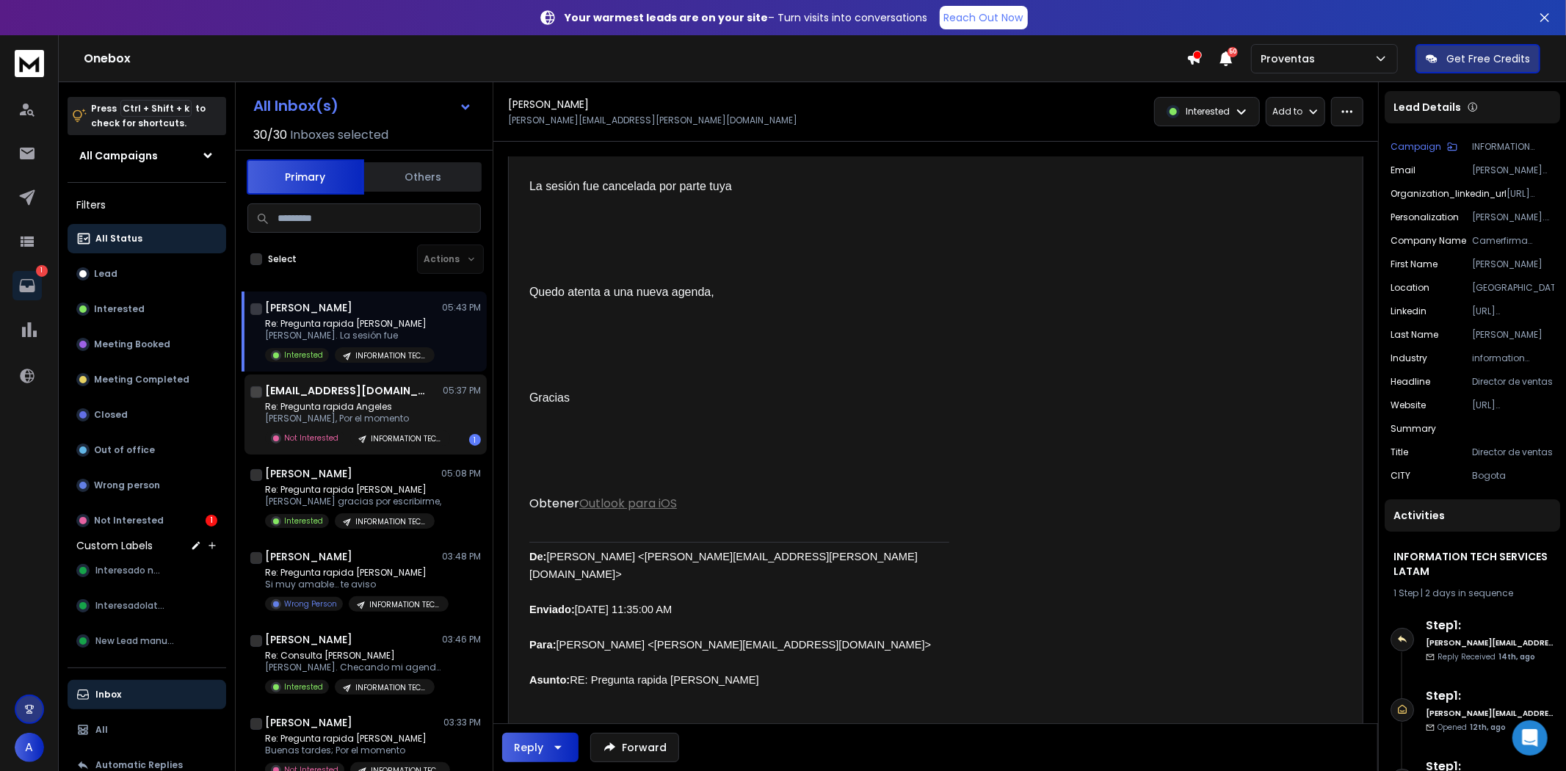
click at [437, 380] on div "[EMAIL_ADDRESS][DOMAIN_NAME] 05:37 PM Re: Pregunta rapida Angeles Gracias [PERS…" at bounding box center [365, 414] width 242 height 80
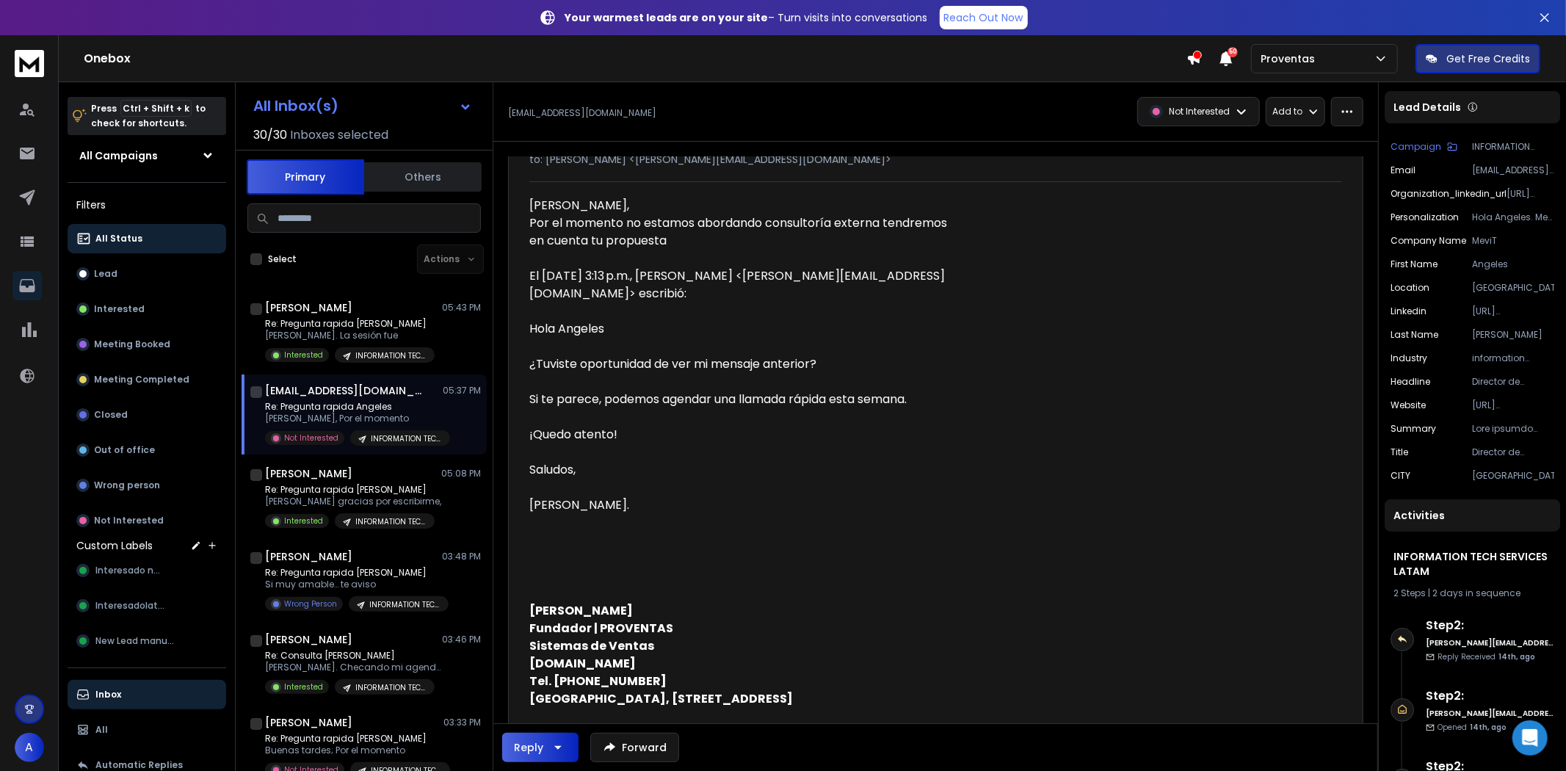
scroll to position [163, 0]
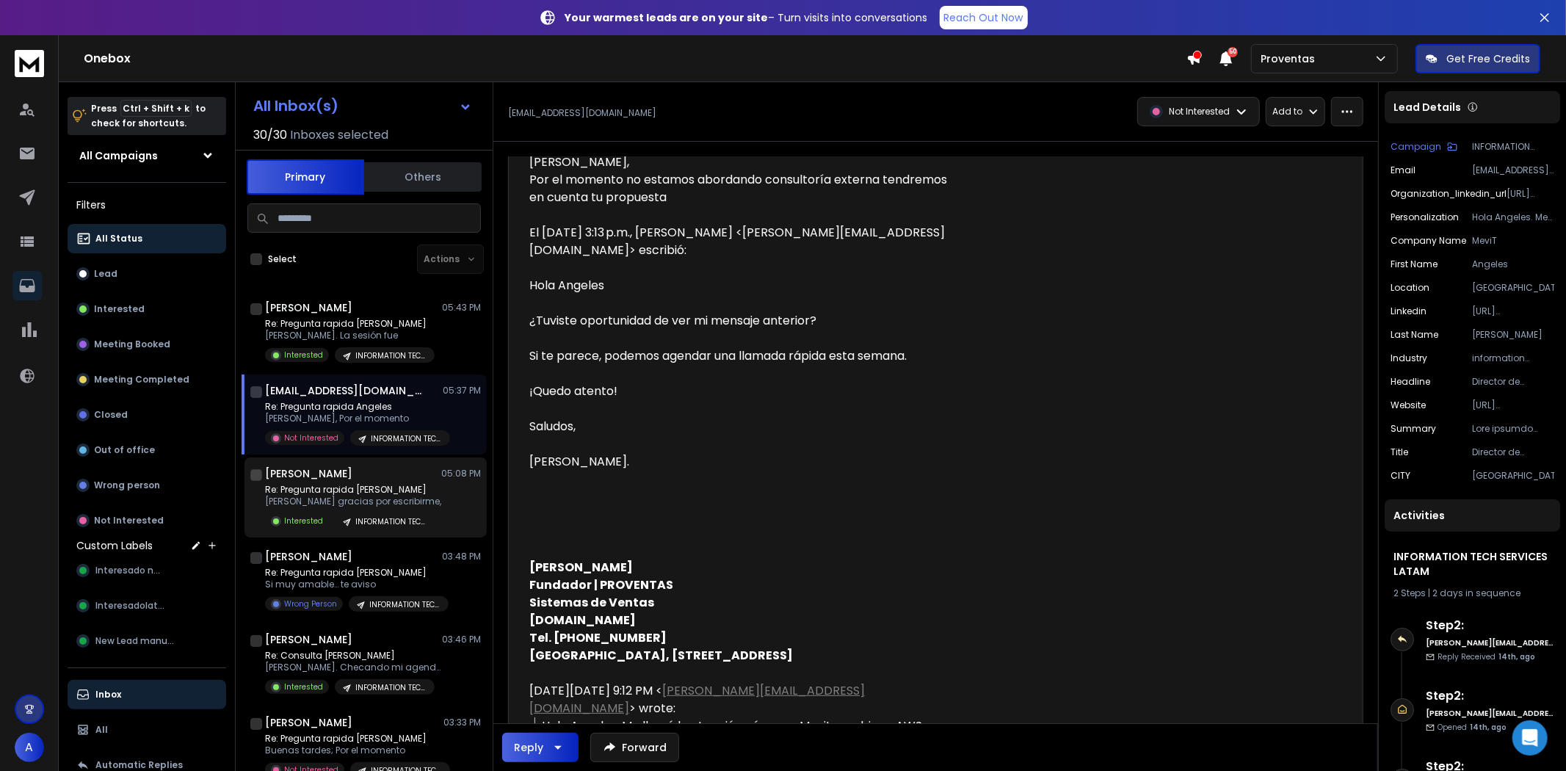
click at [427, 468] on div "[PERSON_NAME] 05:08 PM" at bounding box center [373, 473] width 216 height 15
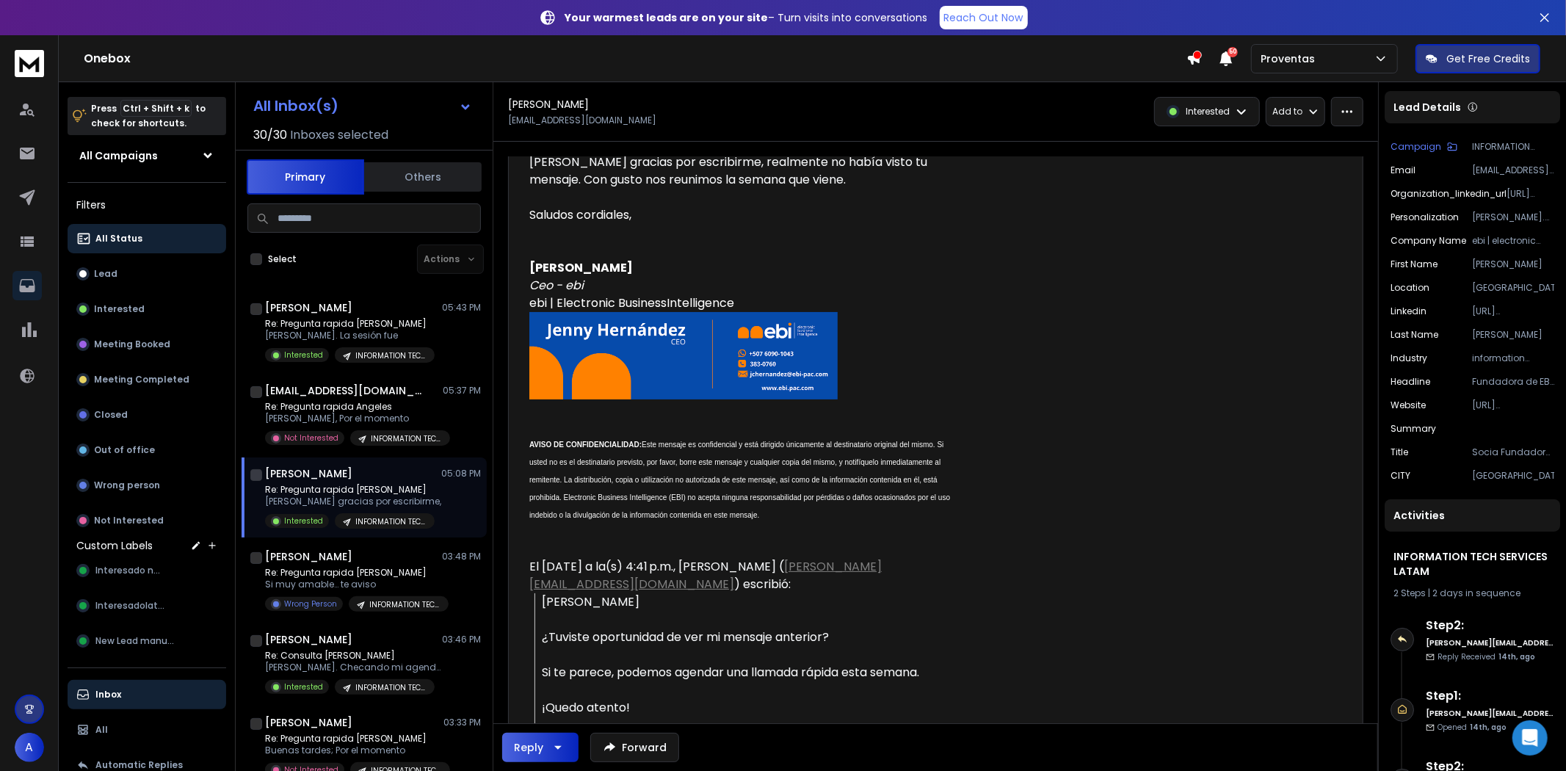
scroll to position [0, 0]
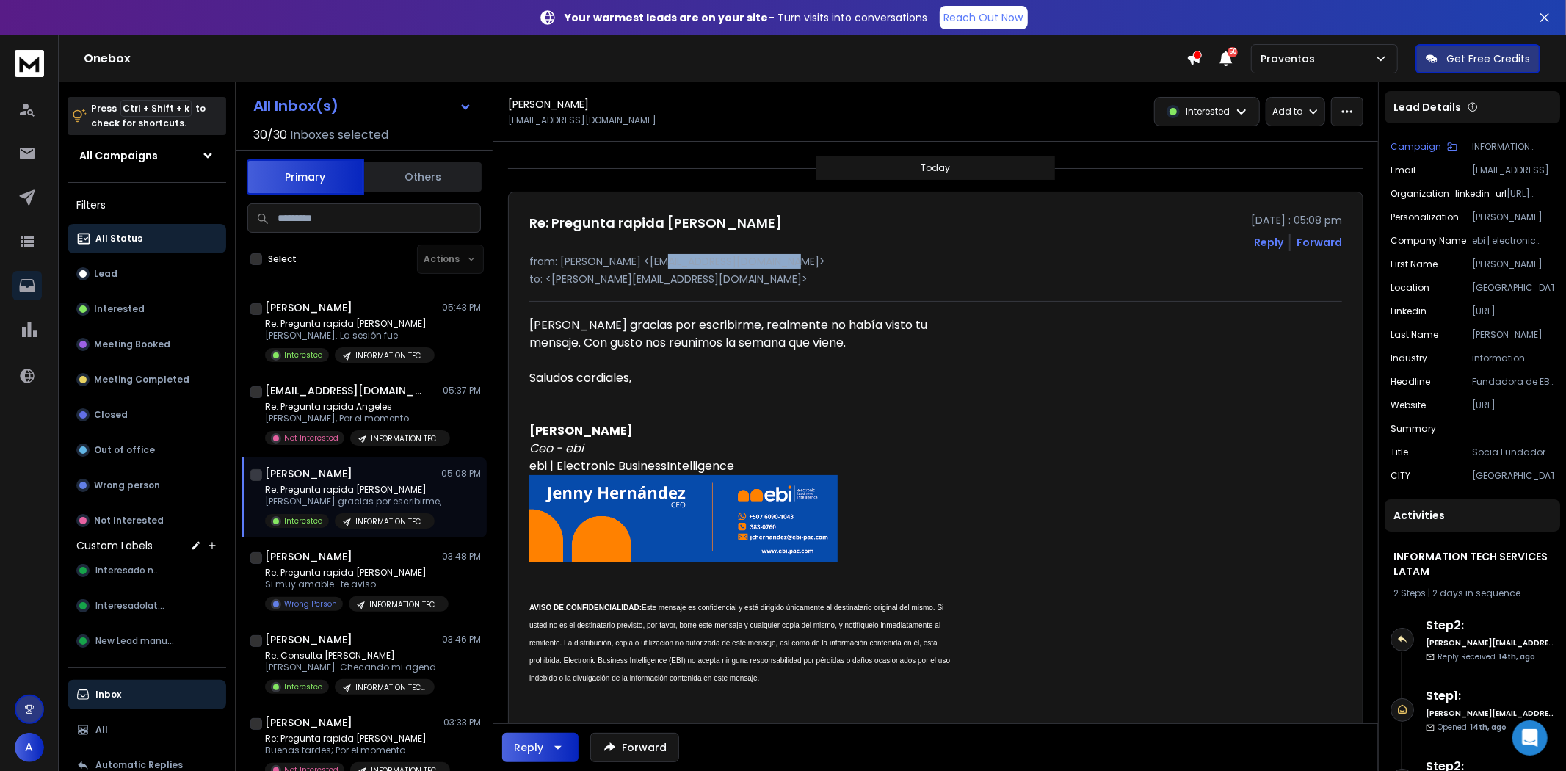
drag, startPoint x: 797, startPoint y: 259, endPoint x: 661, endPoint y: 260, distance: 136.5
click at [661, 260] on p "from: [PERSON_NAME] <[EMAIL_ADDRESS][DOMAIN_NAME]>" at bounding box center [935, 261] width 813 height 15
copy p "[EMAIL_ADDRESS][DOMAIN_NAME]"
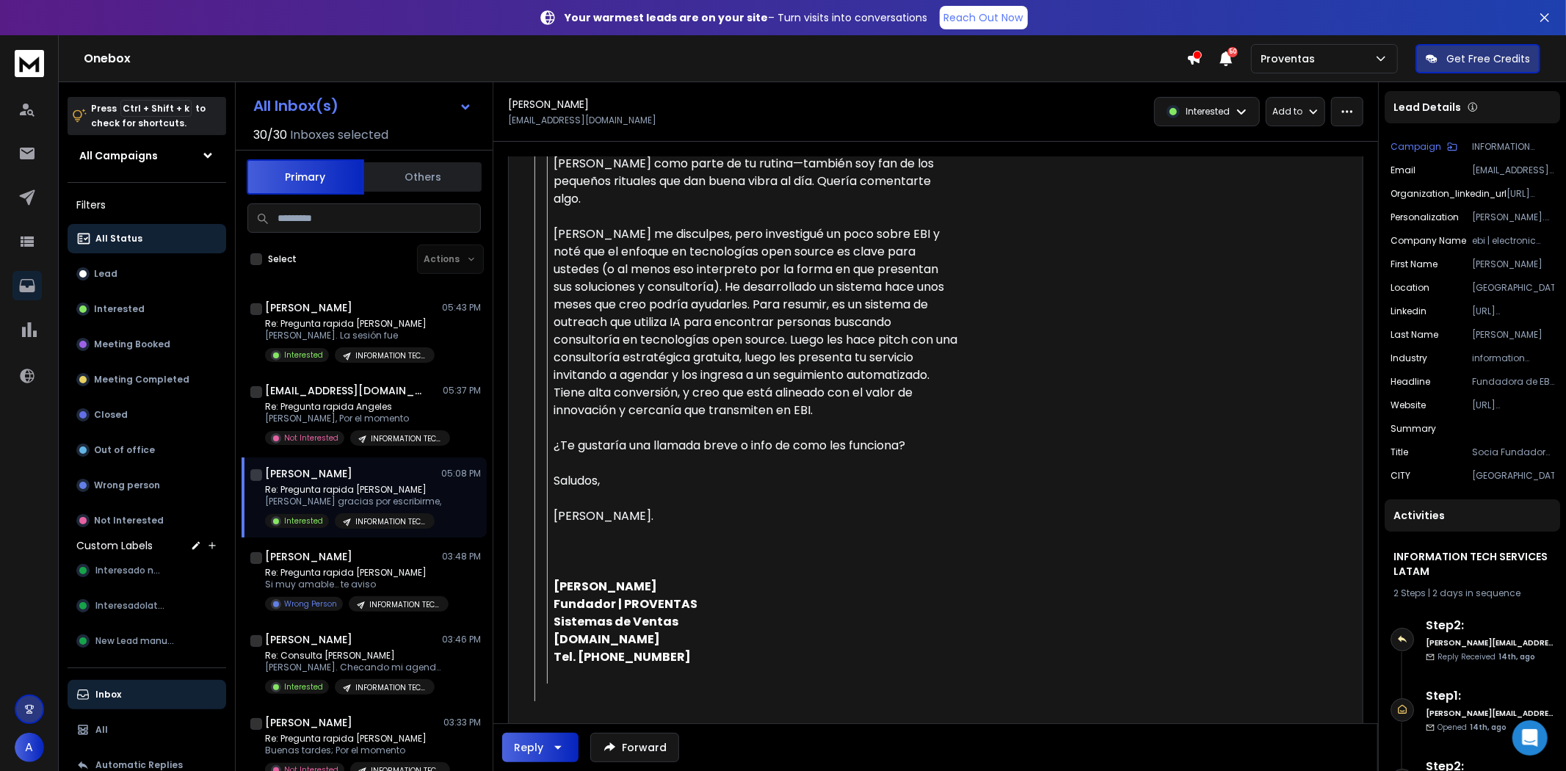
scroll to position [1158, 0]
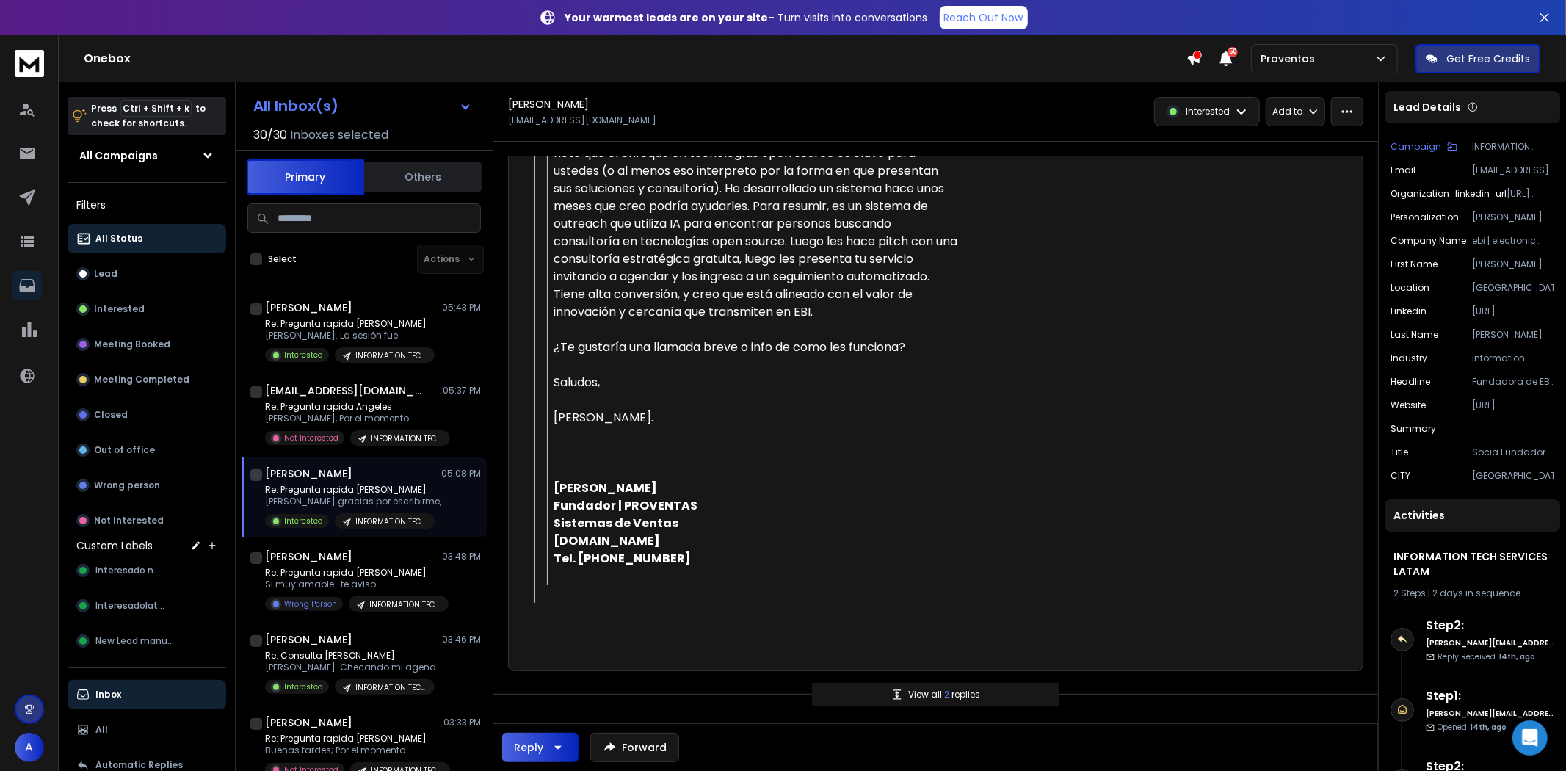
click at [877, 683] on div "View all 2 replies" at bounding box center [935, 694] width 247 height 23
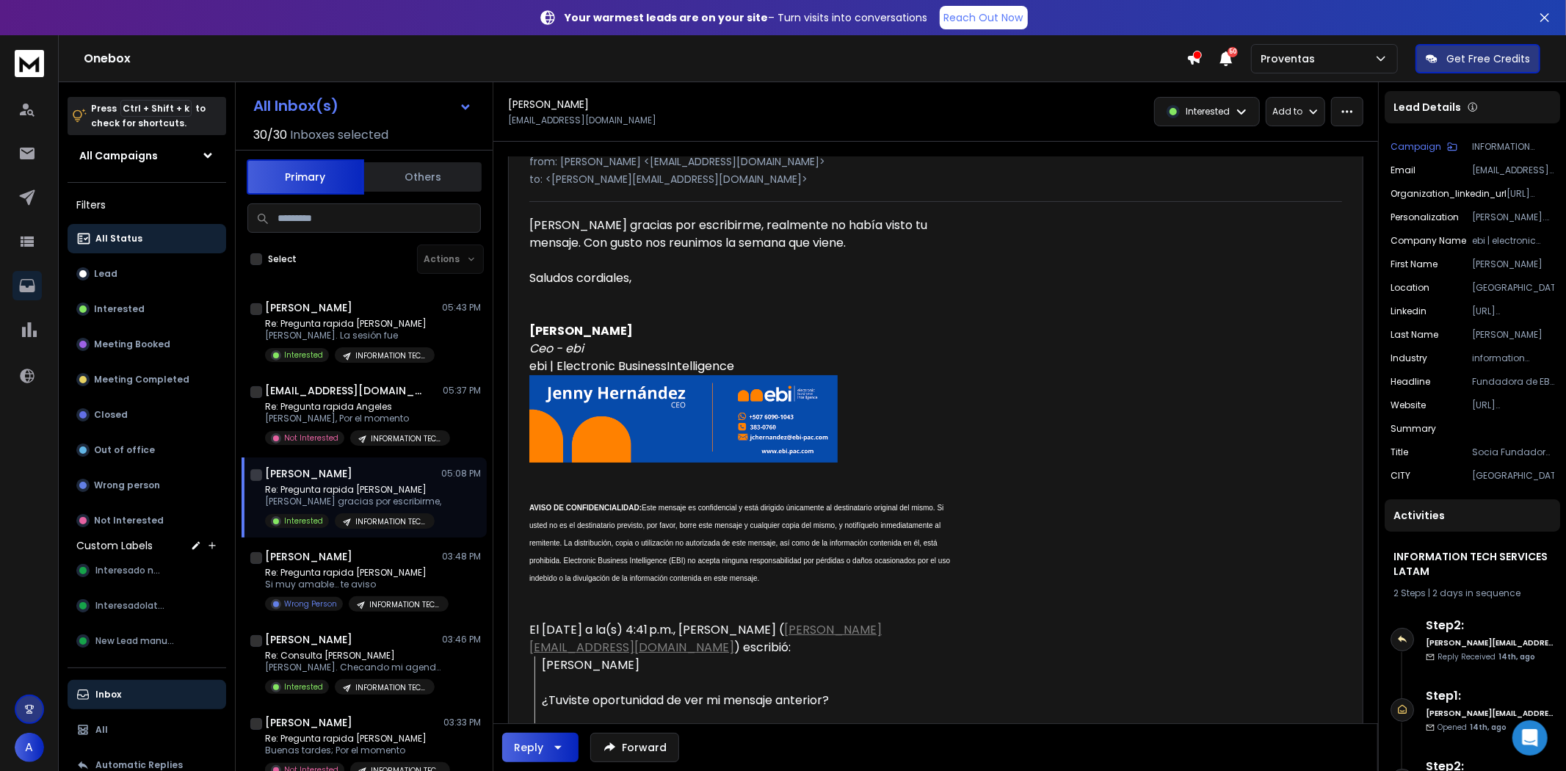
scroll to position [31, 0]
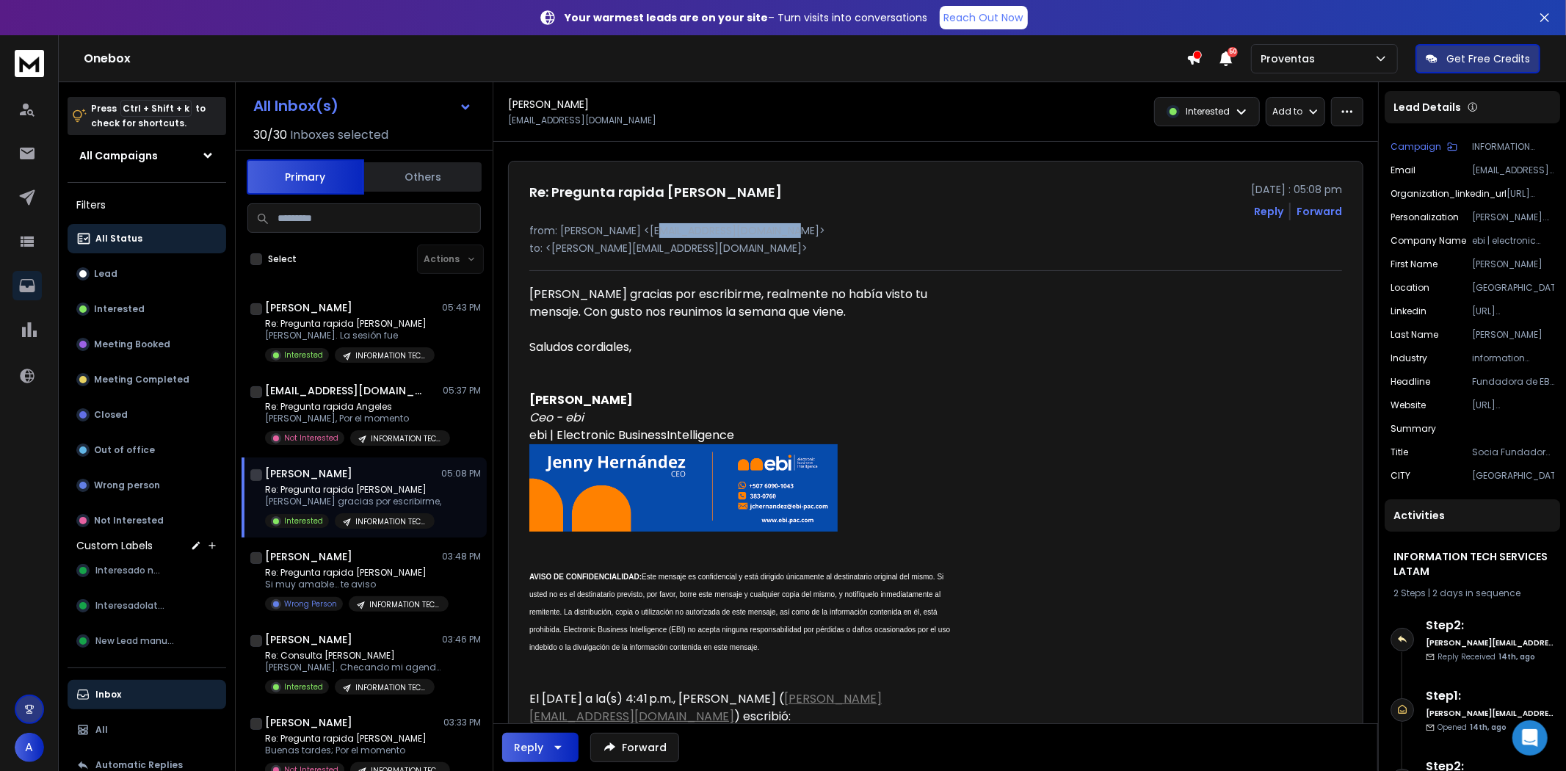
drag, startPoint x: 797, startPoint y: 232, endPoint x: 656, endPoint y: 230, distance: 140.2
click at [656, 230] on p "from: [PERSON_NAME] <[EMAIL_ADDRESS][DOMAIN_NAME]>" at bounding box center [935, 230] width 813 height 15
copy p "[EMAIL_ADDRESS][DOMAIN_NAME]"
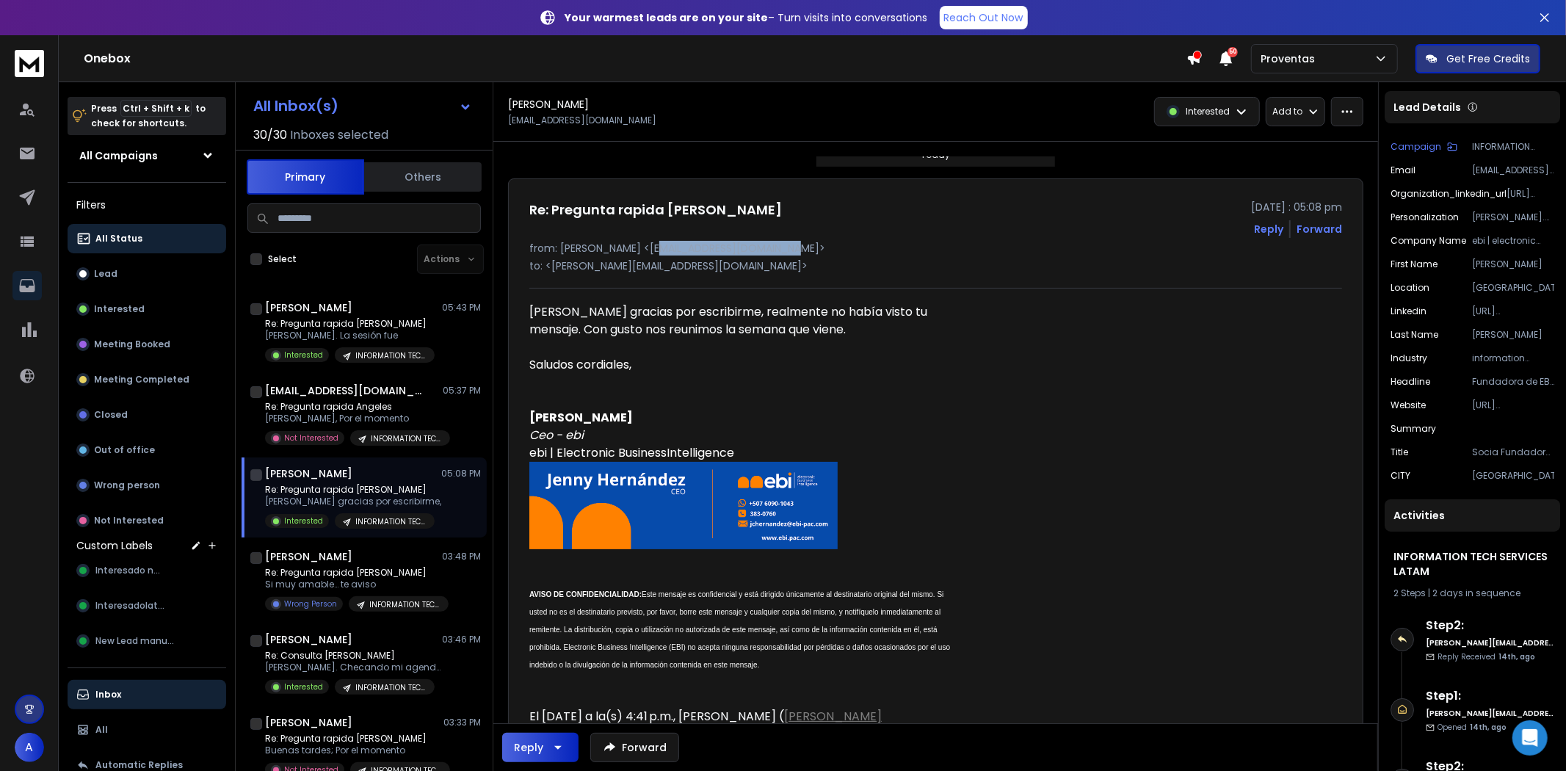
scroll to position [0, 0]
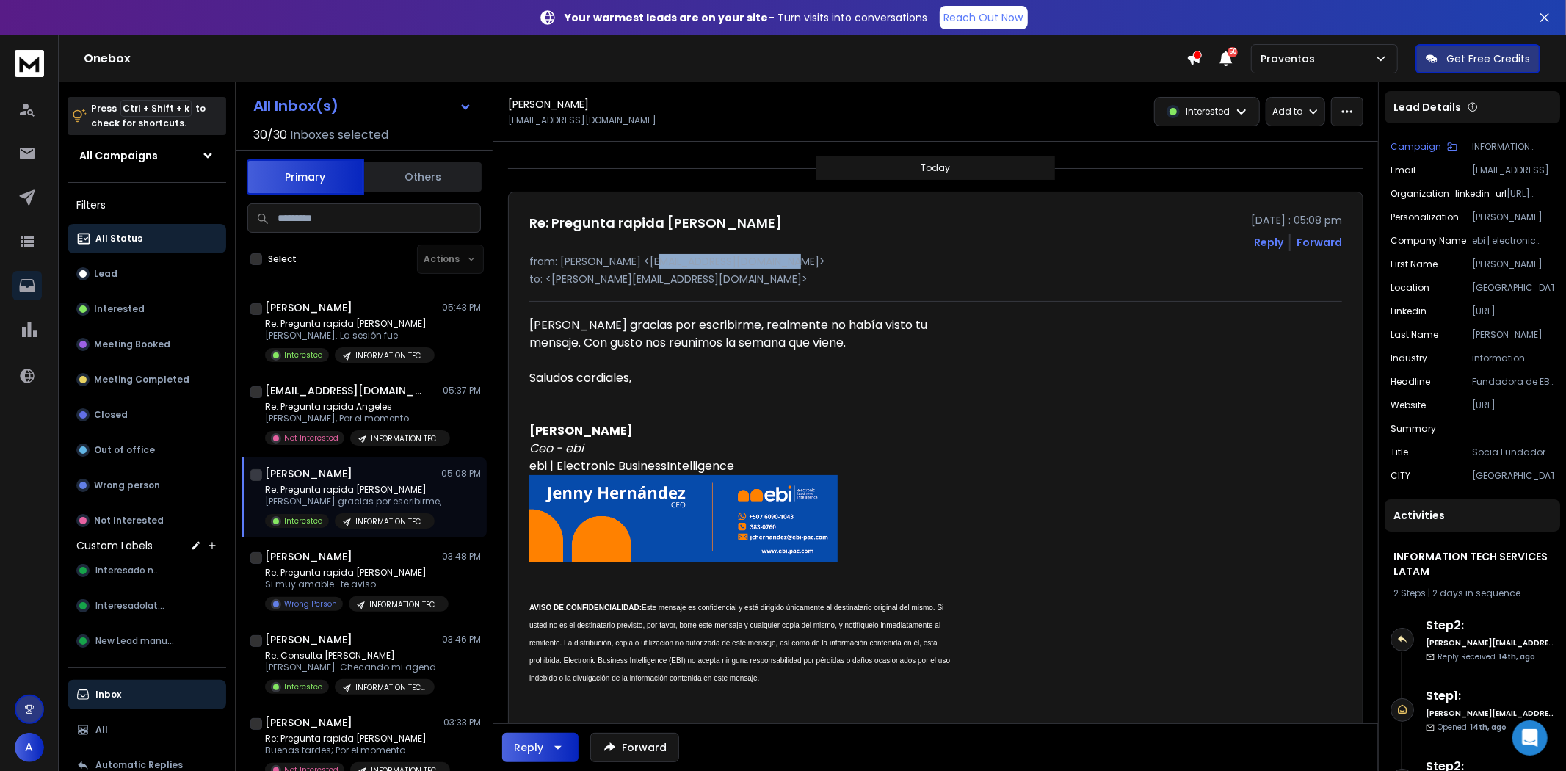
click at [449, 207] on input at bounding box center [363, 217] width 233 height 29
type input "*"
paste input "**********"
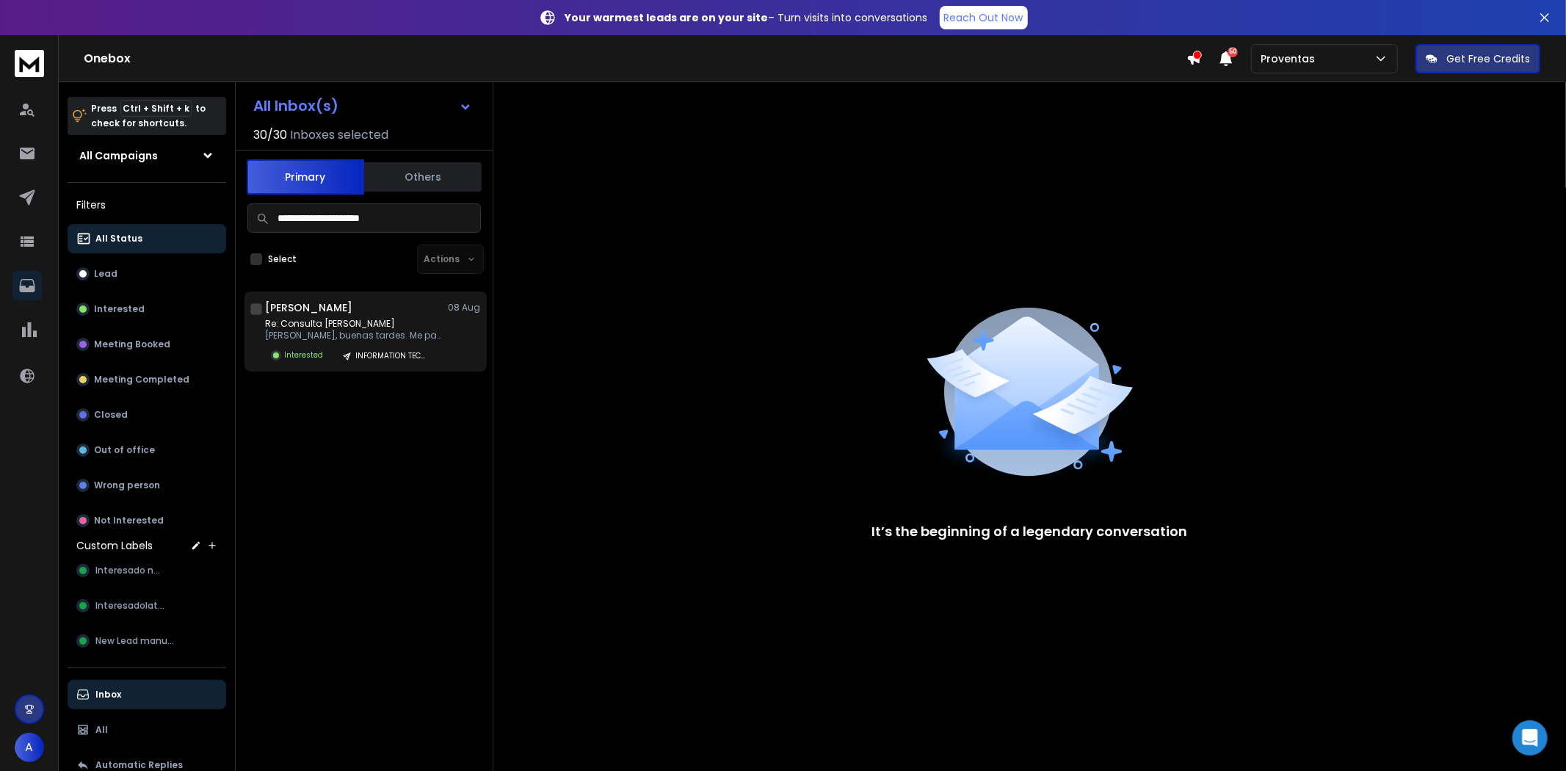
type input "**********"
click at [441, 304] on div "[PERSON_NAME] [DATE]" at bounding box center [373, 307] width 216 height 15
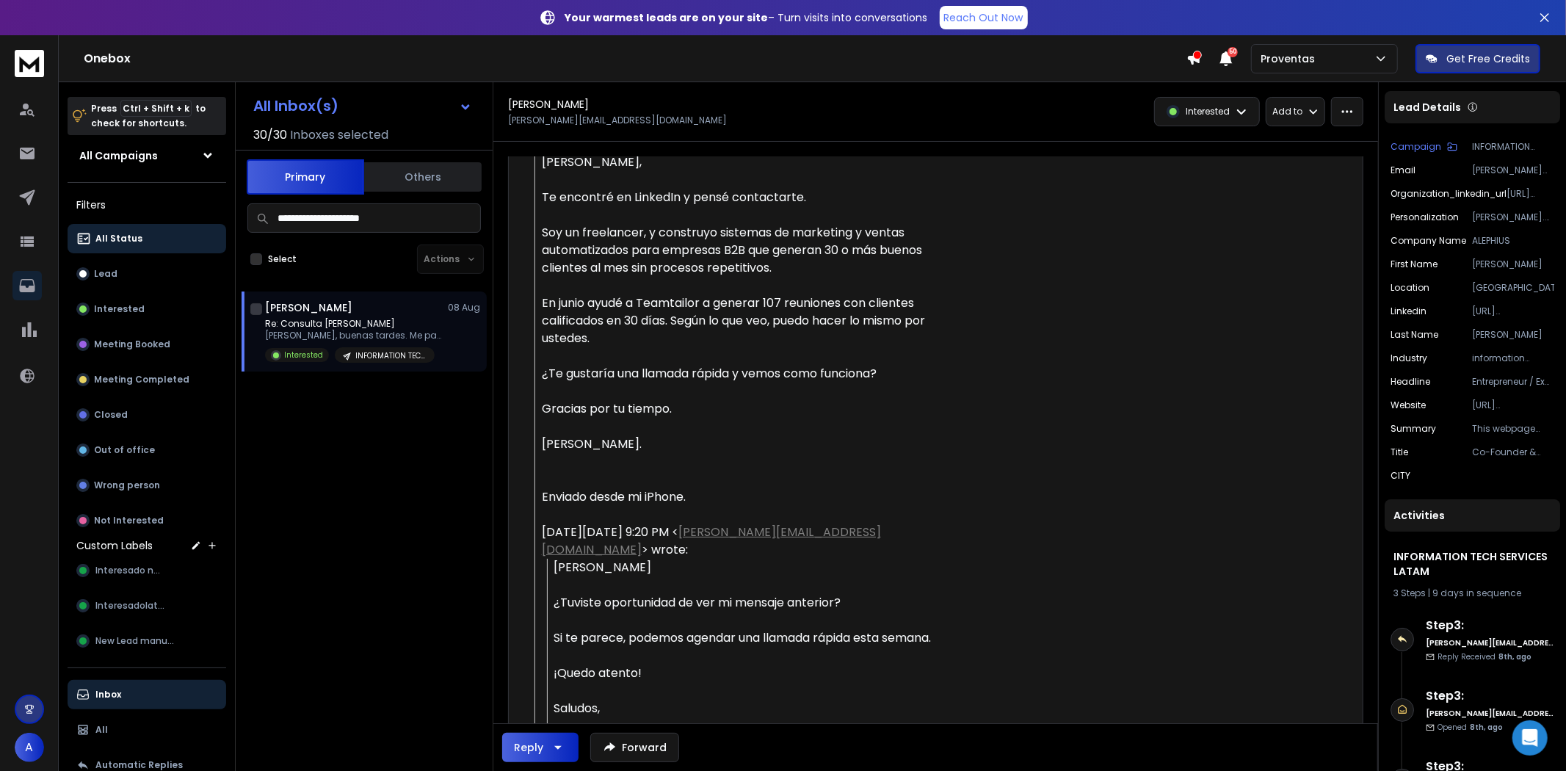
scroll to position [326, 0]
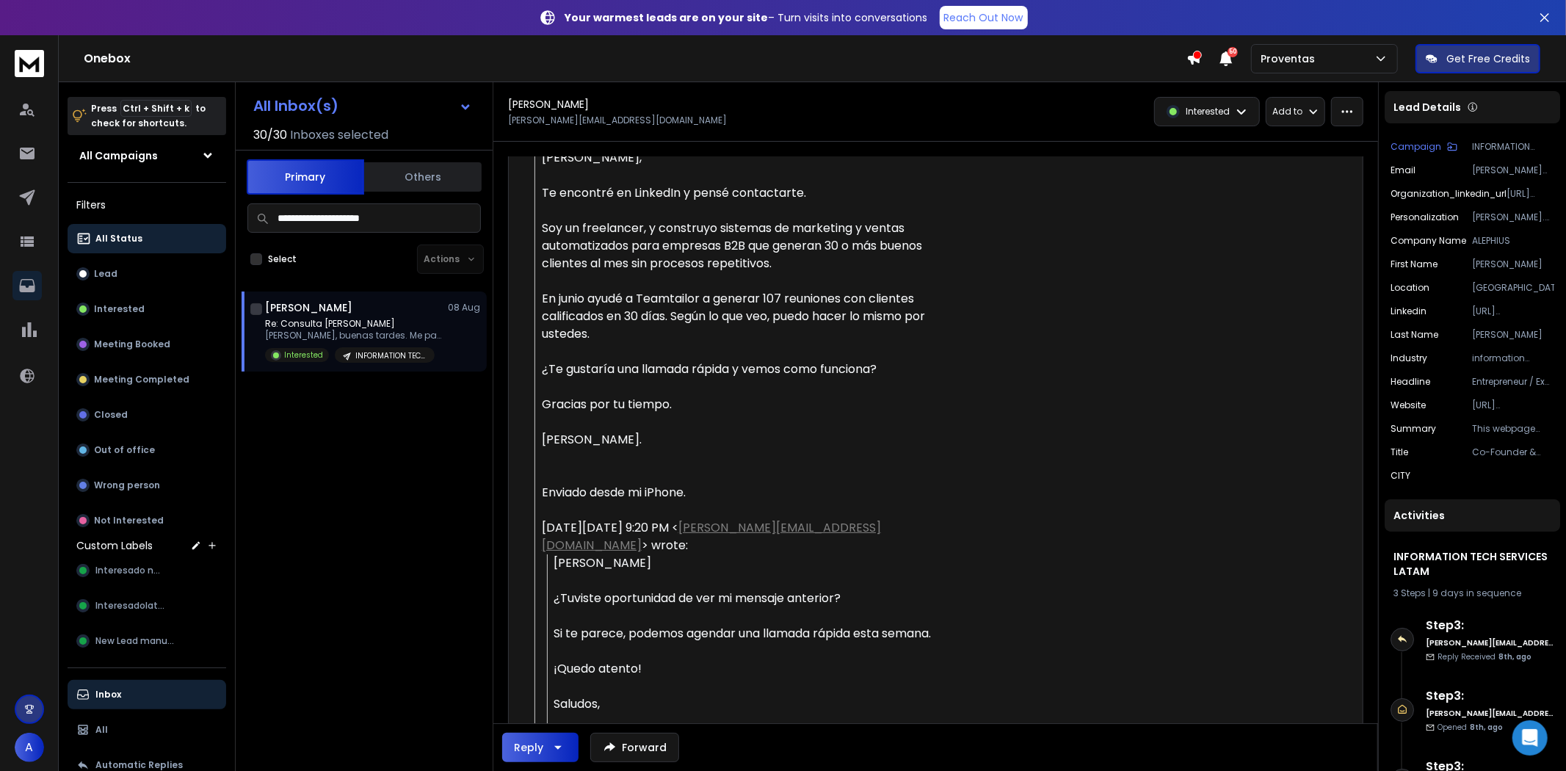
click at [1511, 454] on p "Co-Founder & CCO" at bounding box center [1513, 452] width 82 height 12
